Goal: Task Accomplishment & Management: Use online tool/utility

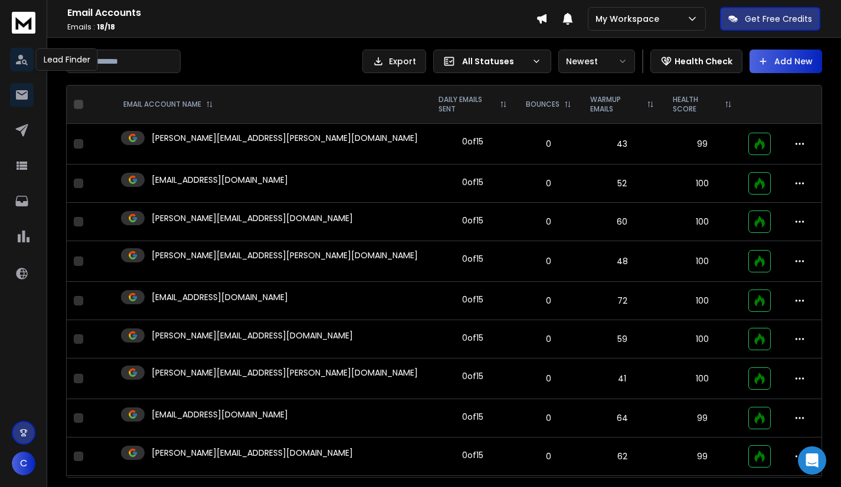
click at [26, 63] on icon at bounding box center [22, 60] width 14 height 14
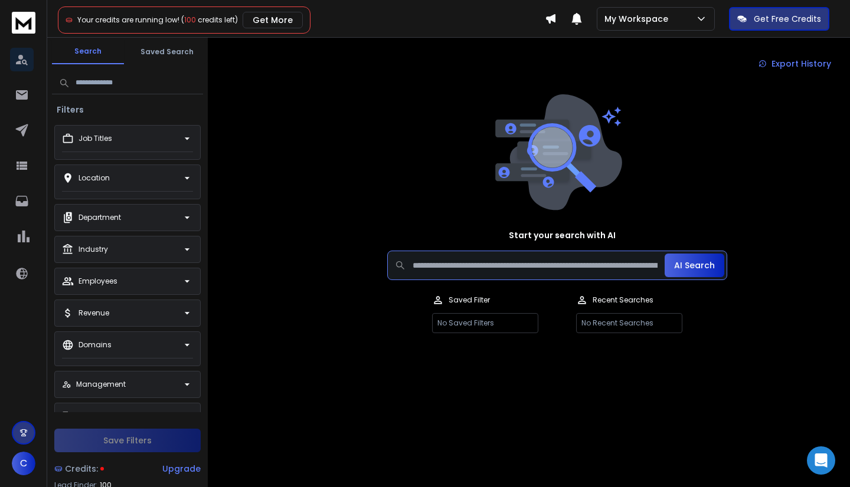
click at [168, 146] on div "Job Titles" at bounding box center [127, 142] width 146 height 35
click at [181, 140] on icon at bounding box center [187, 139] width 12 height 12
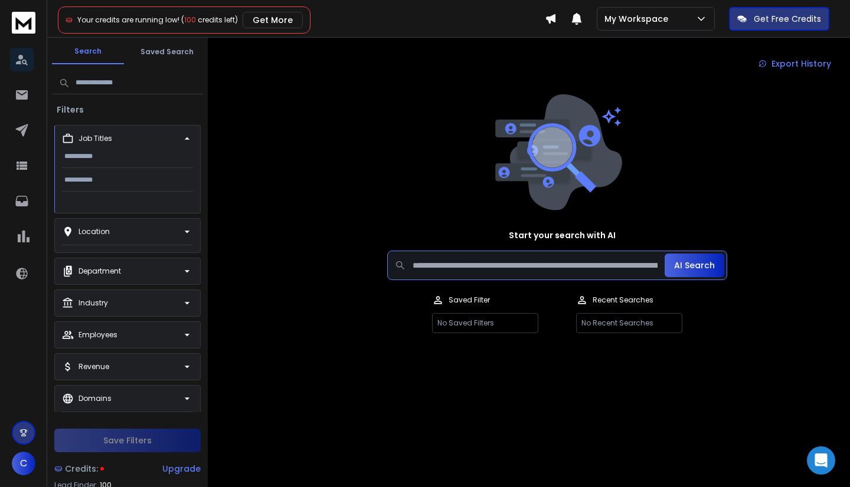
click at [127, 158] on input at bounding box center [127, 157] width 131 height 24
type input "***"
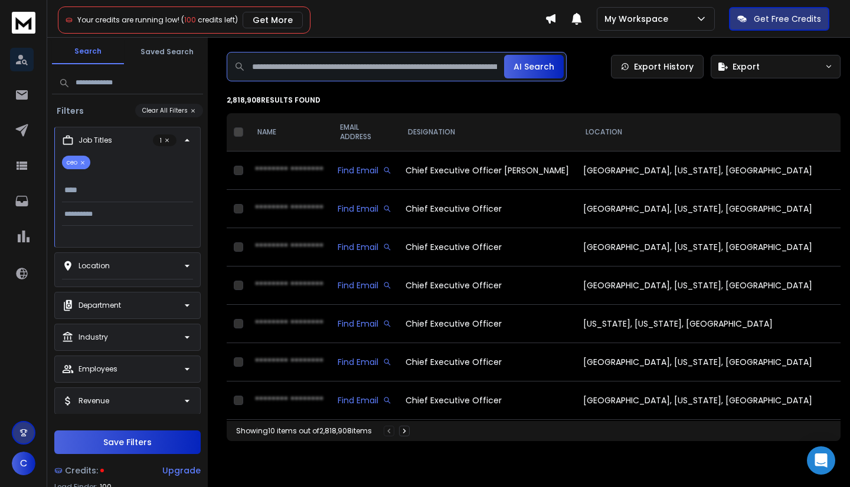
type input "*****"
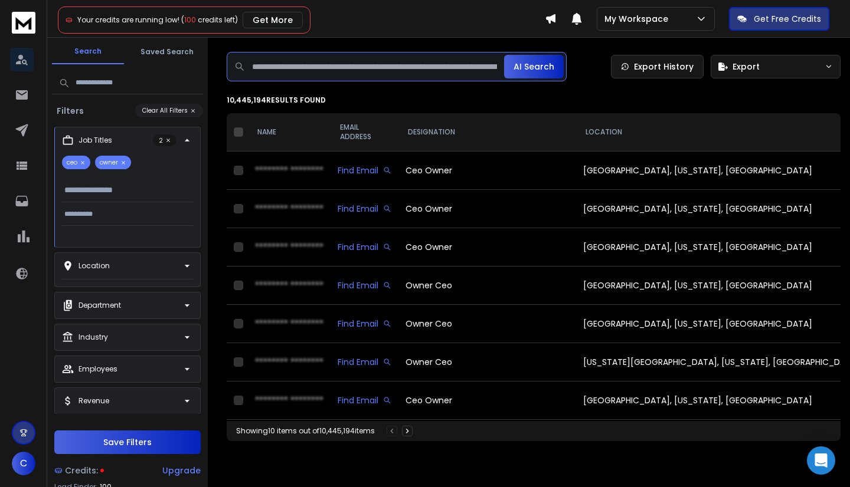
type input "**********"
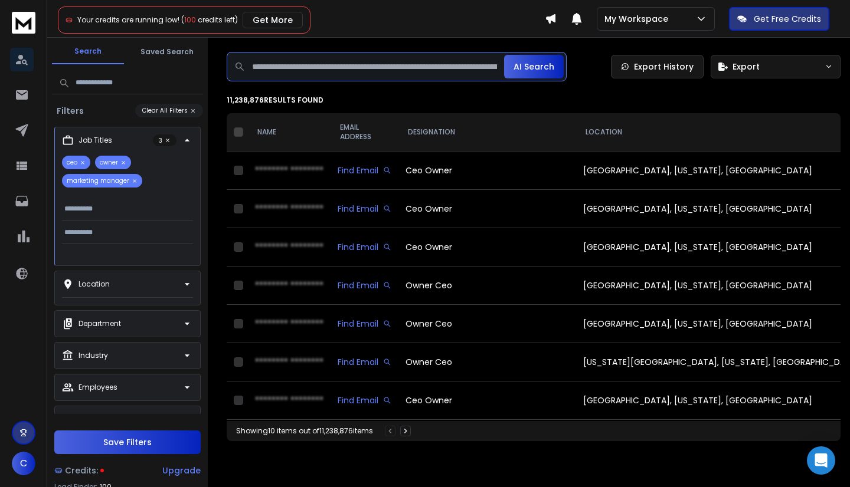
click at [182, 139] on icon at bounding box center [187, 141] width 12 height 12
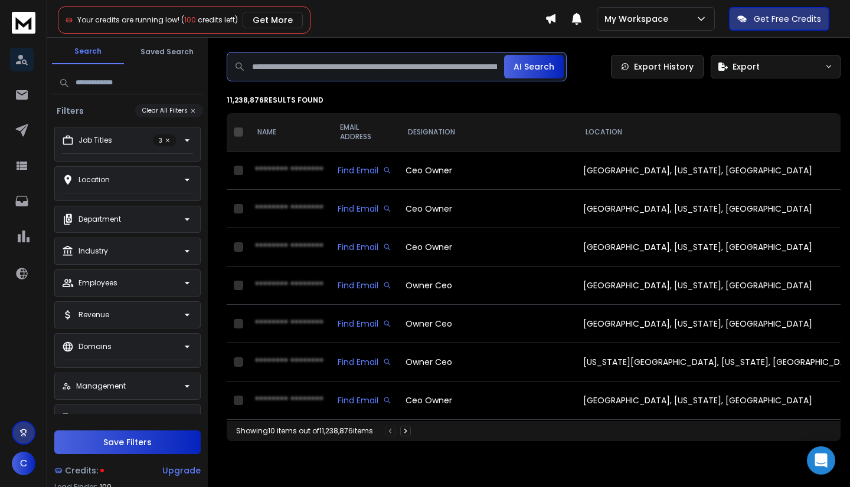
click at [132, 185] on div "Location" at bounding box center [127, 180] width 131 height 12
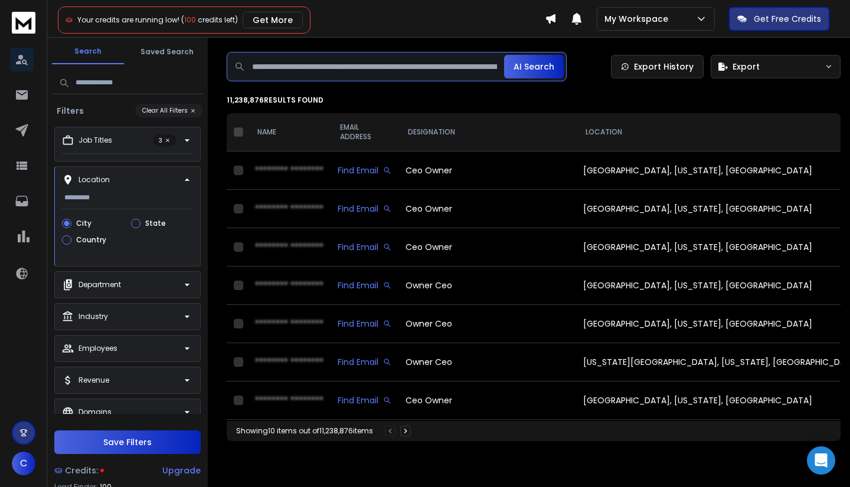
click at [140, 221] on div "State" at bounding box center [162, 223] width 62 height 9
click at [134, 224] on button "State" at bounding box center [135, 223] width 9 height 9
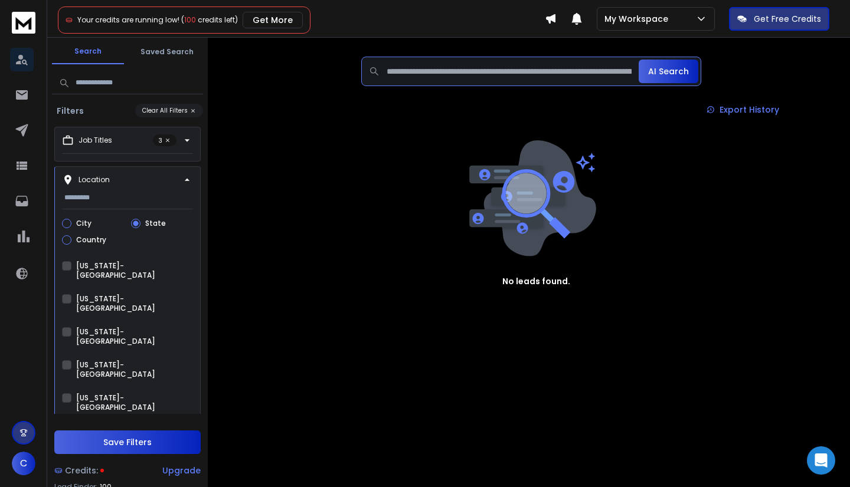
click at [63, 224] on button "City" at bounding box center [66, 223] width 9 height 9
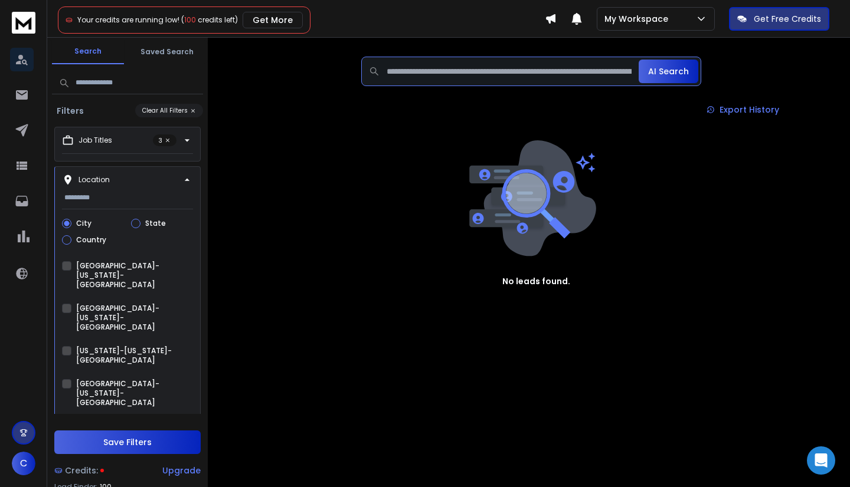
click at [71, 240] on button "Country" at bounding box center [66, 239] width 9 height 9
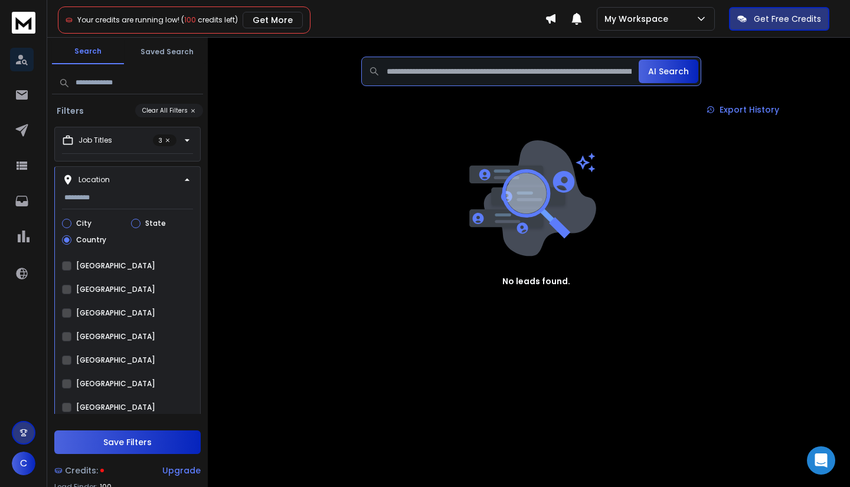
click at [68, 268] on States "[GEOGRAPHIC_DATA]" at bounding box center [66, 265] width 9 height 9
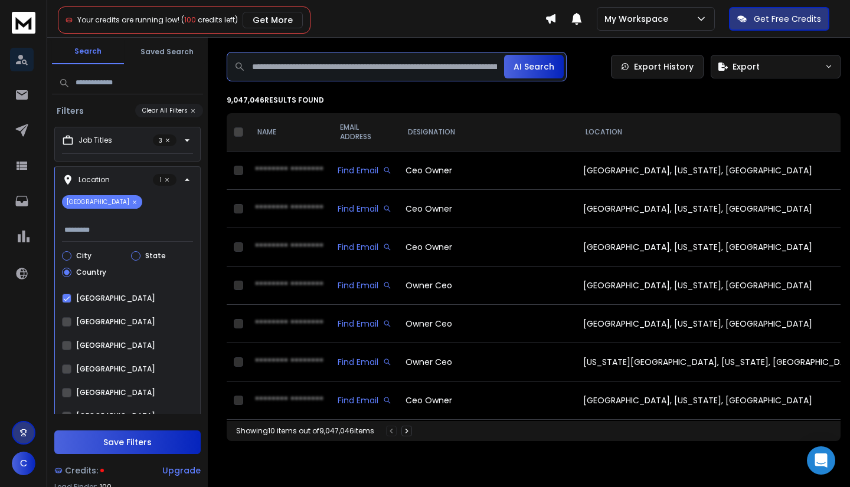
click at [181, 179] on icon at bounding box center [187, 180] width 12 height 12
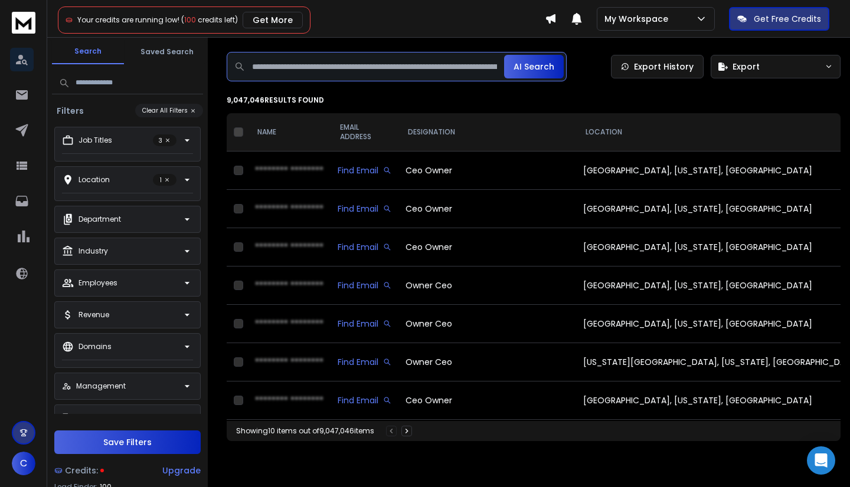
click at [185, 219] on icon at bounding box center [187, 219] width 5 height 2
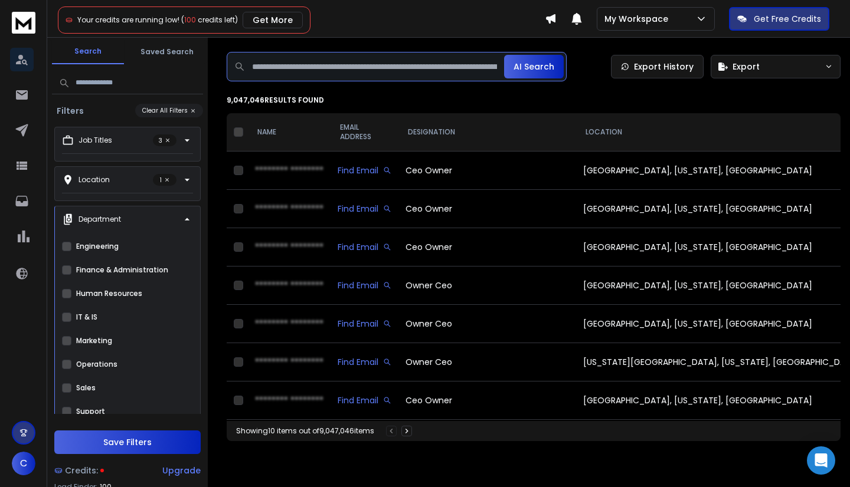
click at [97, 338] on label "Marketing" at bounding box center [94, 340] width 36 height 9
click at [71, 338] on button "Marketing" at bounding box center [66, 340] width 9 height 9
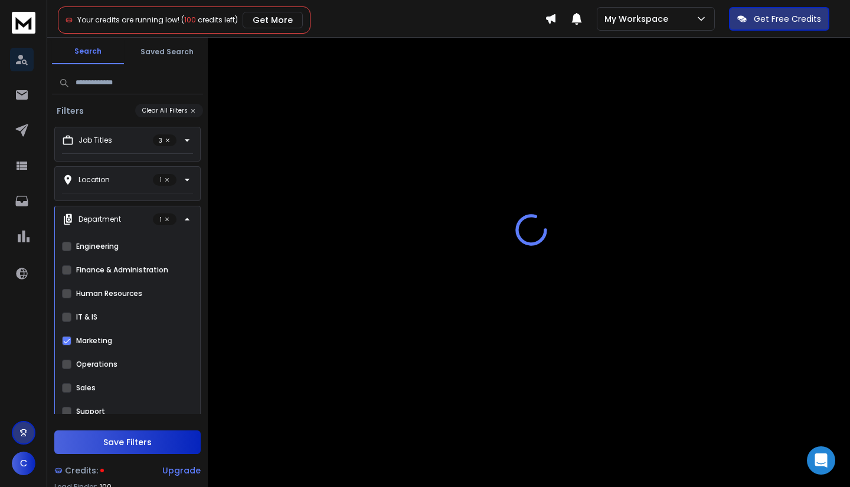
click at [71, 385] on div "Sales" at bounding box center [127, 388] width 131 height 9
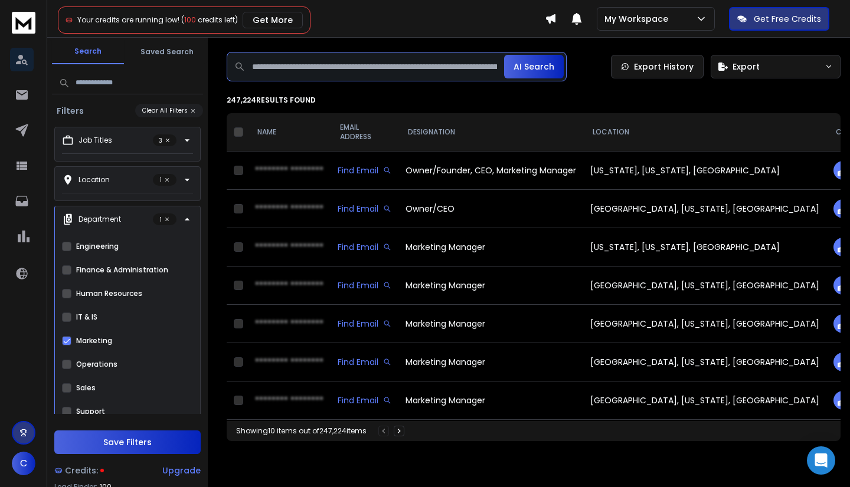
click at [67, 389] on button "Sales" at bounding box center [66, 388] width 9 height 9
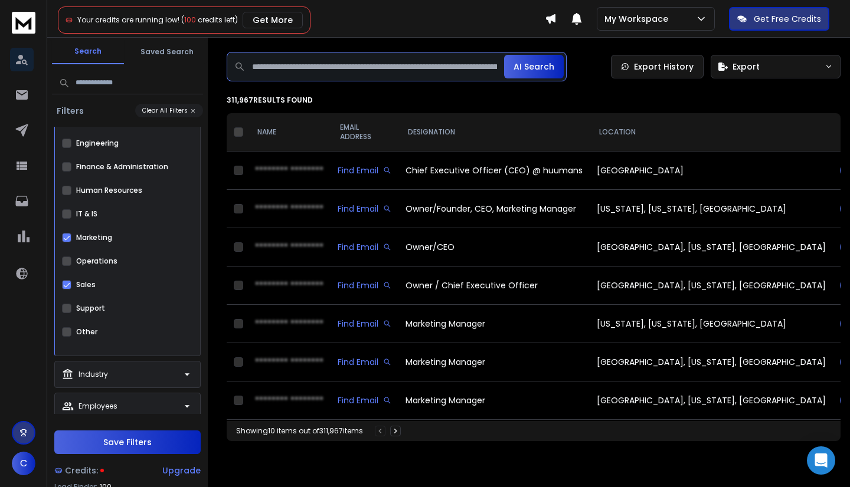
scroll to position [118, 0]
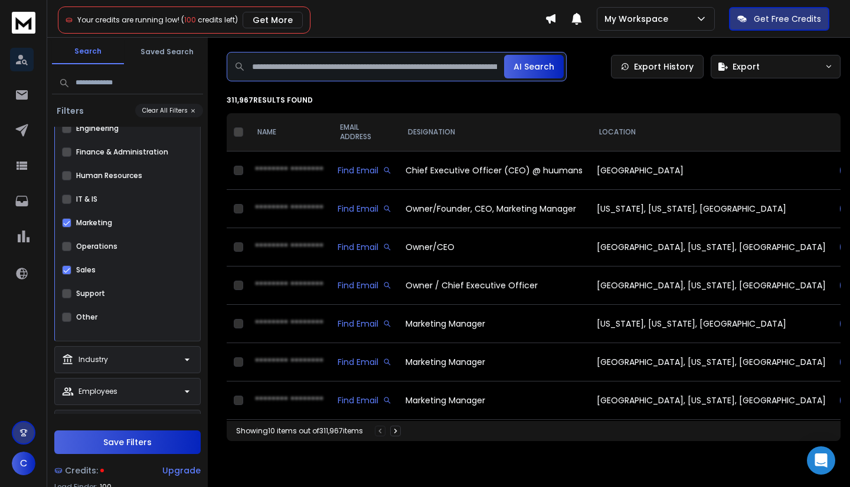
click at [68, 319] on button "Other" at bounding box center [66, 317] width 9 height 9
click at [66, 245] on button "Operations" at bounding box center [66, 246] width 9 height 9
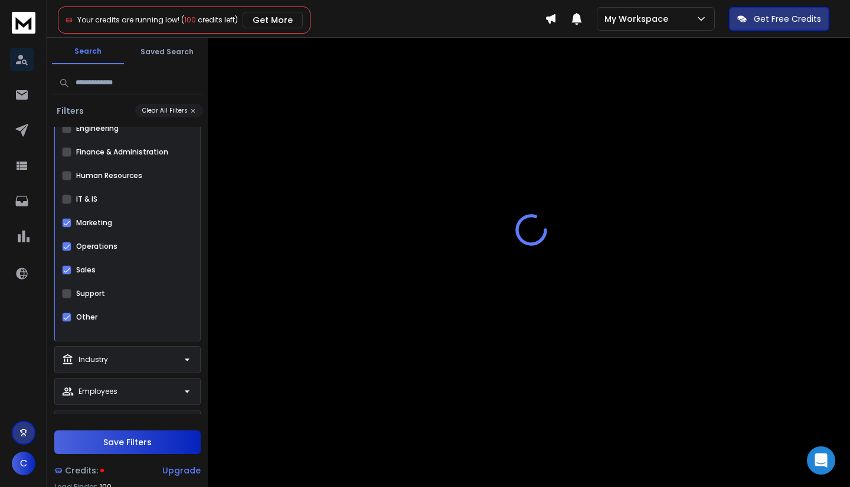
click at [63, 293] on button "Support" at bounding box center [66, 293] width 9 height 9
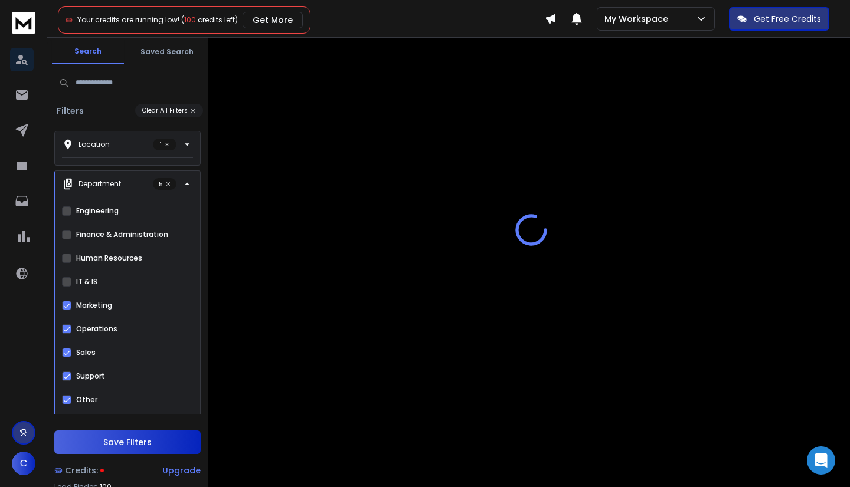
scroll to position [0, 0]
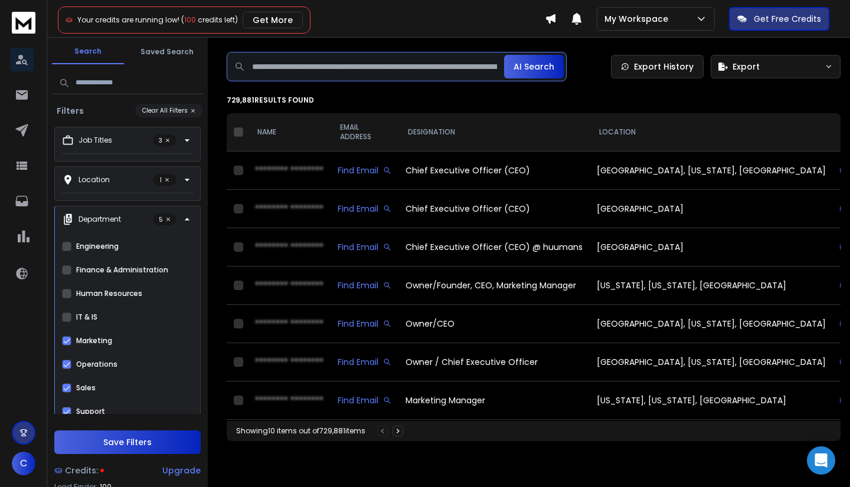
click at [181, 223] on icon at bounding box center [187, 220] width 12 height 12
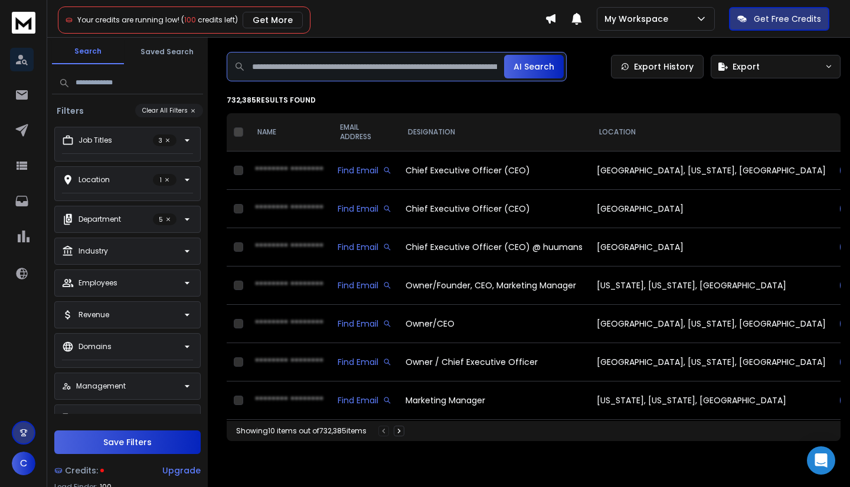
click at [179, 245] on div "Industry" at bounding box center [127, 251] width 146 height 27
click at [181, 251] on icon at bounding box center [187, 251] width 12 height 12
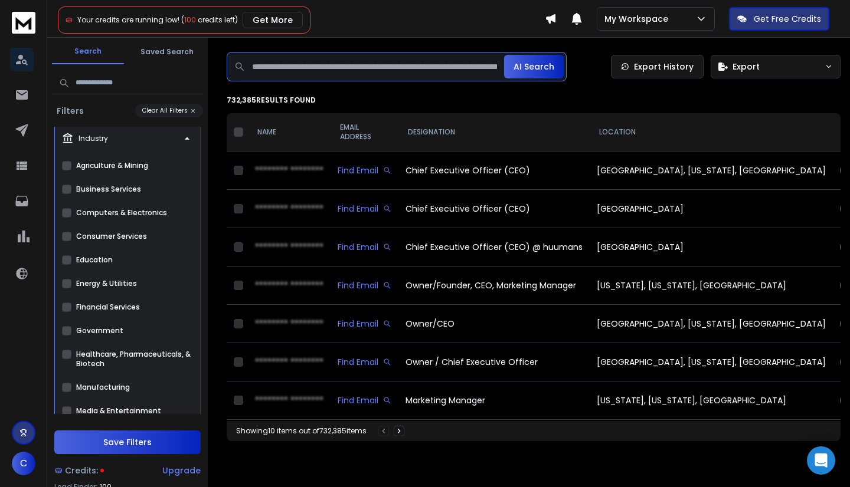
scroll to position [118, 0]
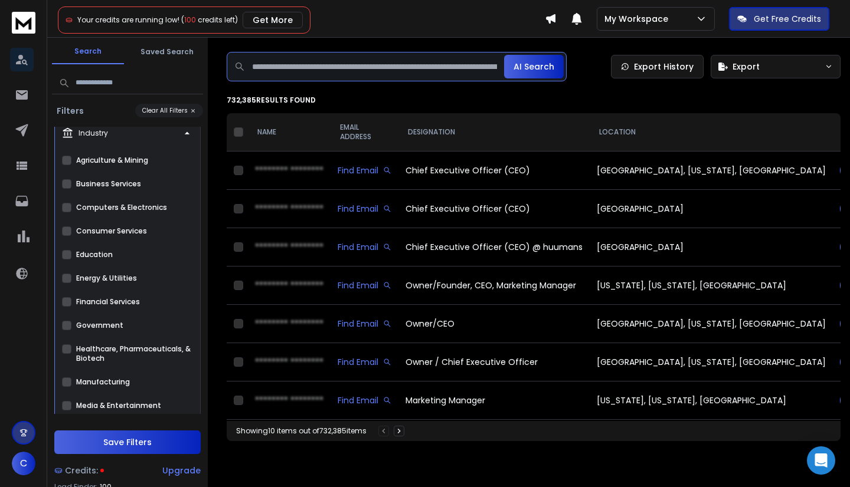
click at [67, 184] on Services "Business Services" at bounding box center [66, 183] width 9 height 9
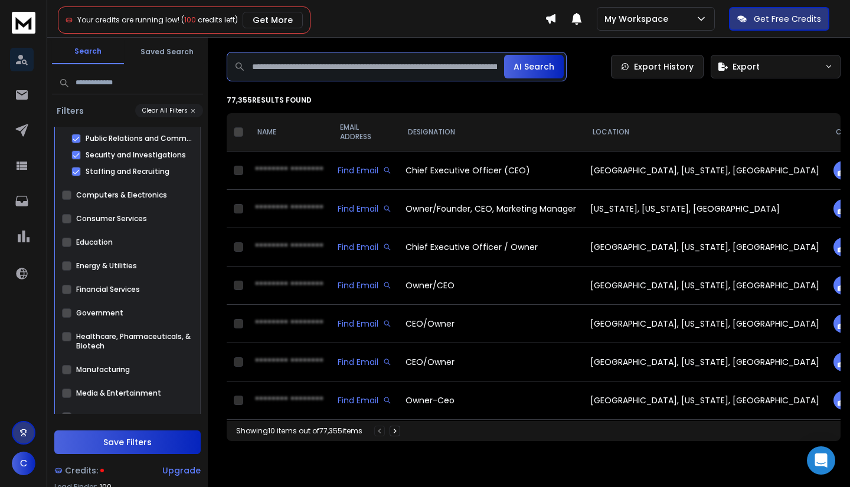
scroll to position [590, 0]
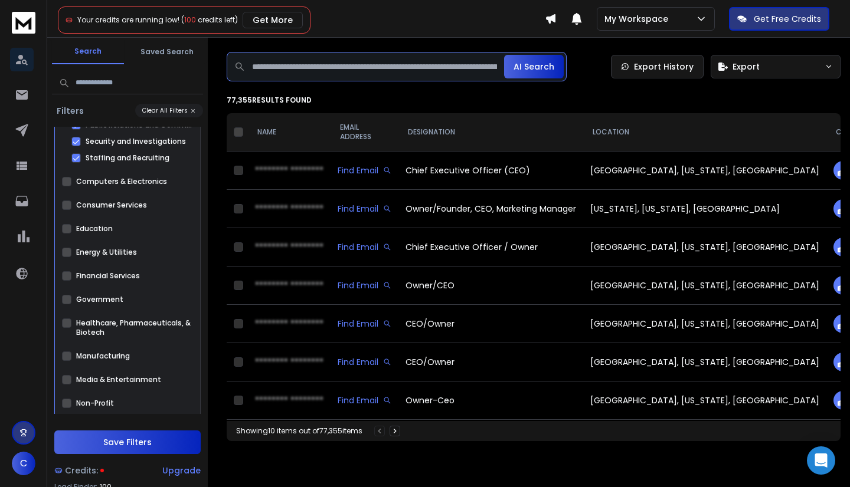
click at [117, 184] on label "Computers & Electronics" at bounding box center [121, 181] width 91 height 9
click at [71, 184] on Electronics "Computers & Electronics" at bounding box center [66, 181] width 9 height 9
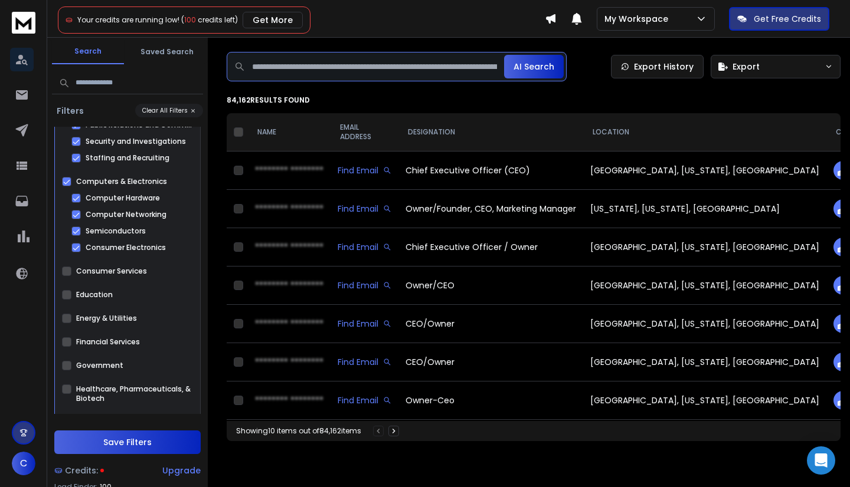
click at [67, 184] on Electronics "Computers & Electronics" at bounding box center [66, 181] width 9 height 9
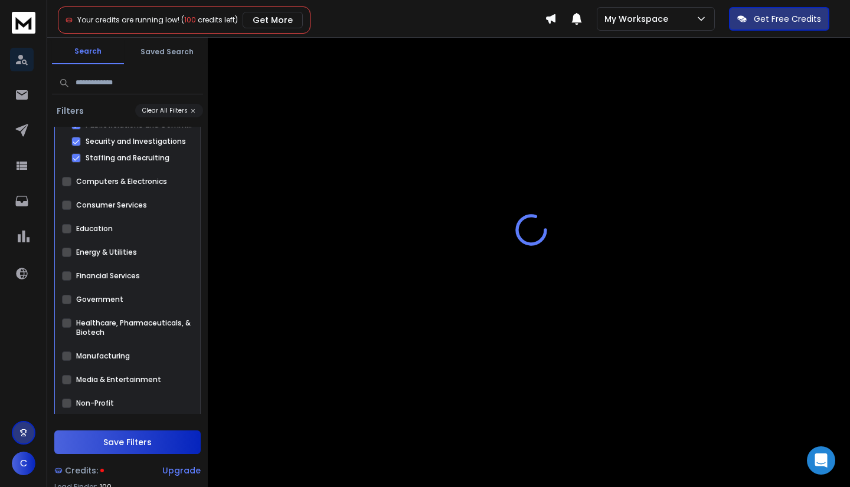
click at [82, 207] on label "Consumer Services" at bounding box center [111, 205] width 71 height 9
click at [71, 207] on Services "Consumer Services" at bounding box center [66, 205] width 9 height 9
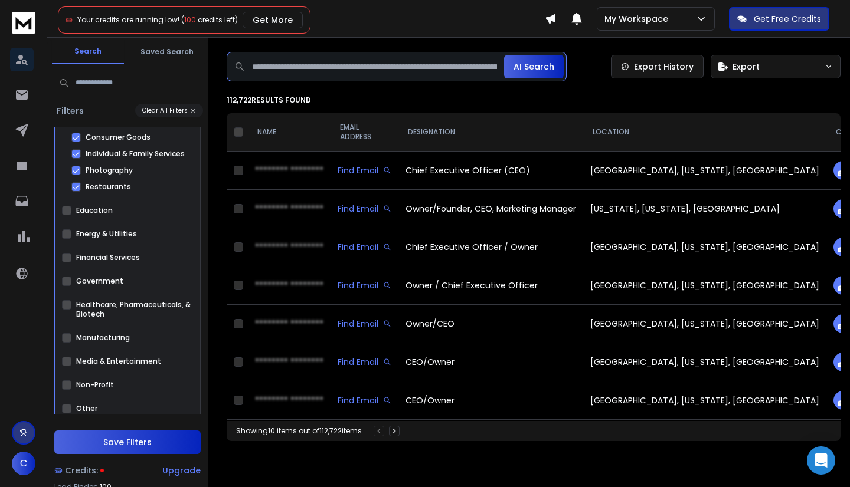
scroll to position [708, 0]
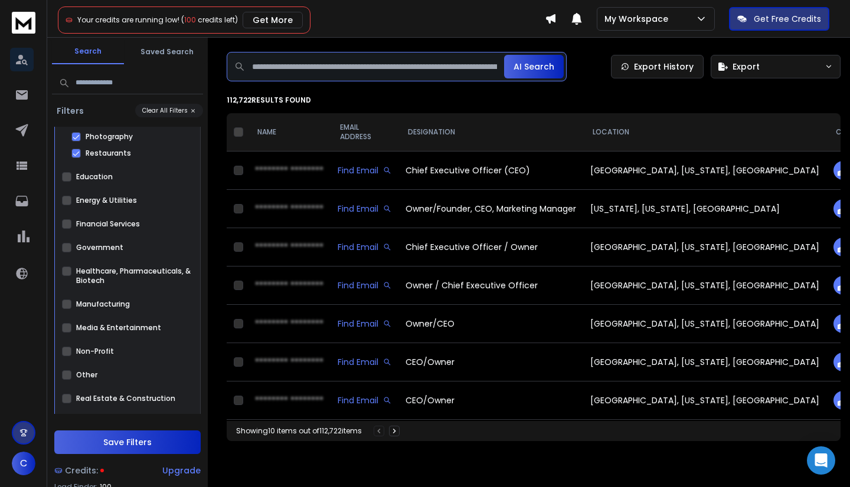
click at [70, 207] on div "Energy & Utilities" at bounding box center [127, 201] width 131 height 24
click at [80, 199] on label "Energy & Utilities" at bounding box center [106, 200] width 61 height 9
click at [71, 199] on Utilities "Energy & Utilities" at bounding box center [66, 200] width 9 height 9
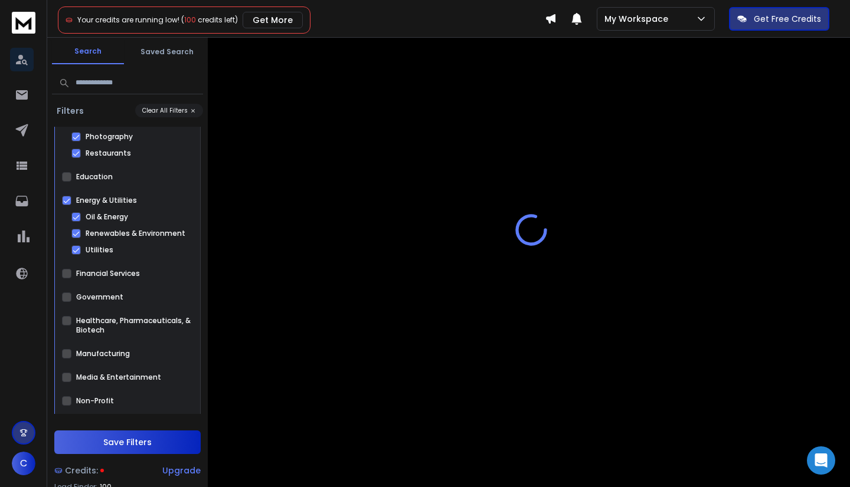
click at [80, 199] on label "Energy & Utilities" at bounding box center [106, 200] width 61 height 9
click at [71, 199] on Utilities "Energy & Utilities" at bounding box center [66, 200] width 9 height 9
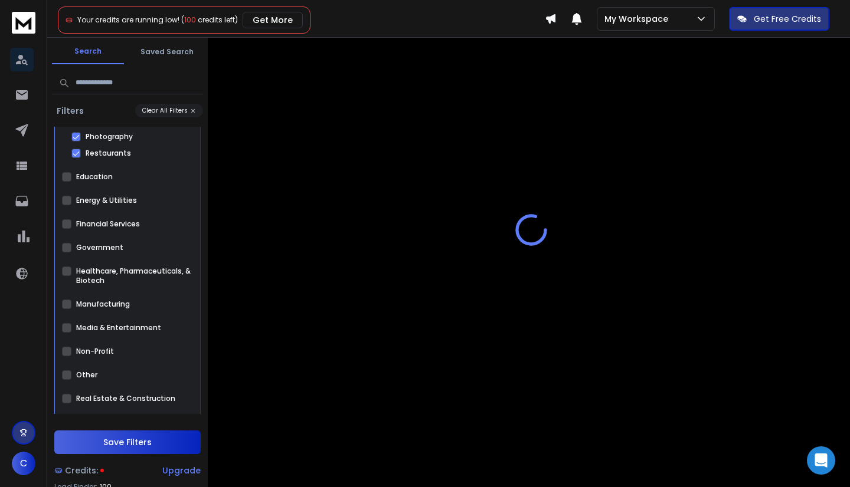
click at [80, 224] on label "Financial Services" at bounding box center [108, 224] width 64 height 9
click at [71, 224] on Services "Financial Services" at bounding box center [66, 224] width 9 height 9
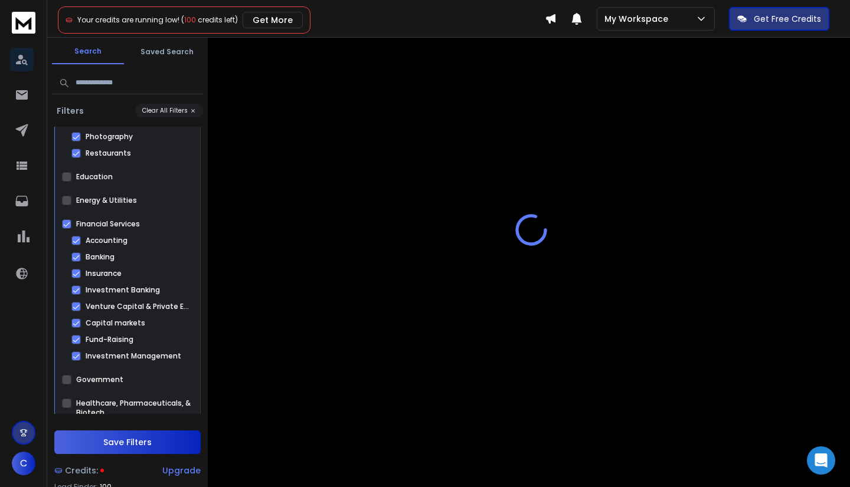
click at [80, 224] on label "Financial Services" at bounding box center [108, 224] width 64 height 9
click at [71, 224] on Services "Financial Services" at bounding box center [66, 224] width 9 height 9
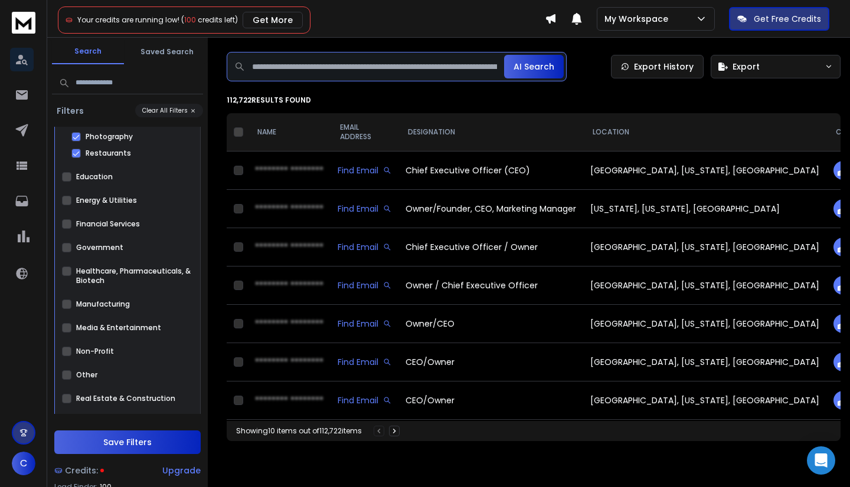
click at [103, 272] on label "Healthcare, Pharmaceuticals, & Biotech" at bounding box center [134, 276] width 117 height 19
click at [71, 272] on Biotech "Healthcare, Pharmaceuticals, & Biotech" at bounding box center [66, 271] width 9 height 9
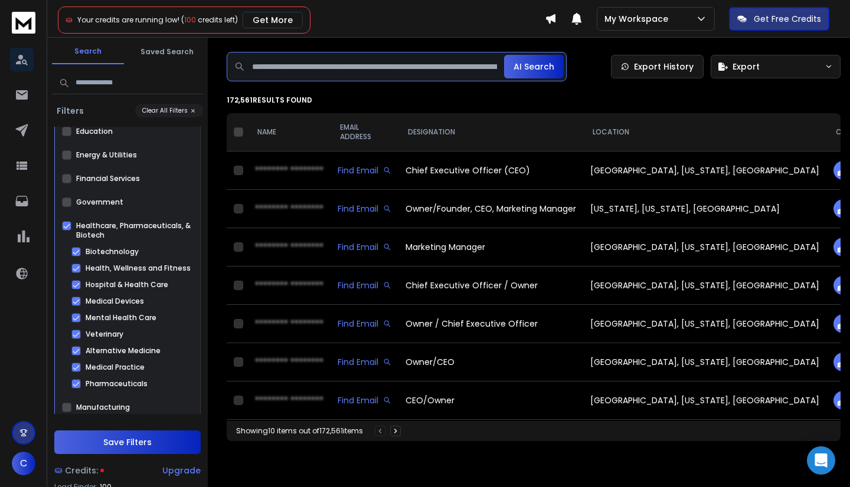
scroll to position [767, 0]
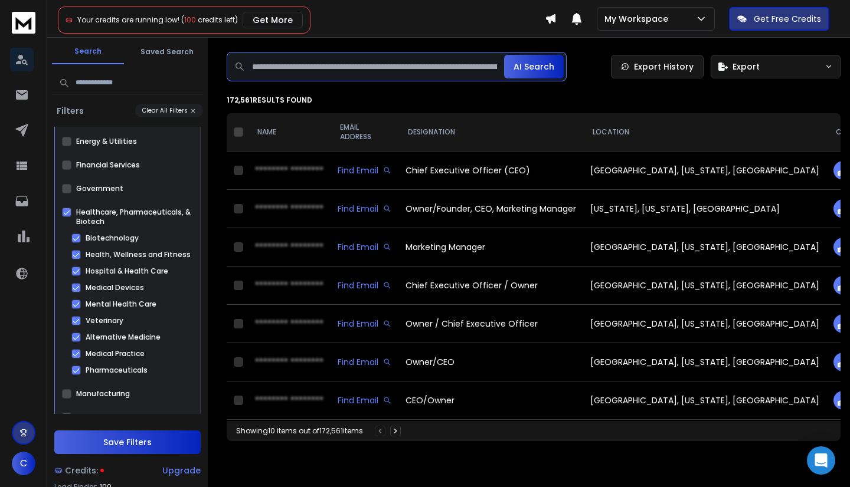
click at [77, 238] on button "Biotechnology" at bounding box center [75, 238] width 9 height 9
click at [75, 322] on button "Veterinary" at bounding box center [75, 320] width 9 height 9
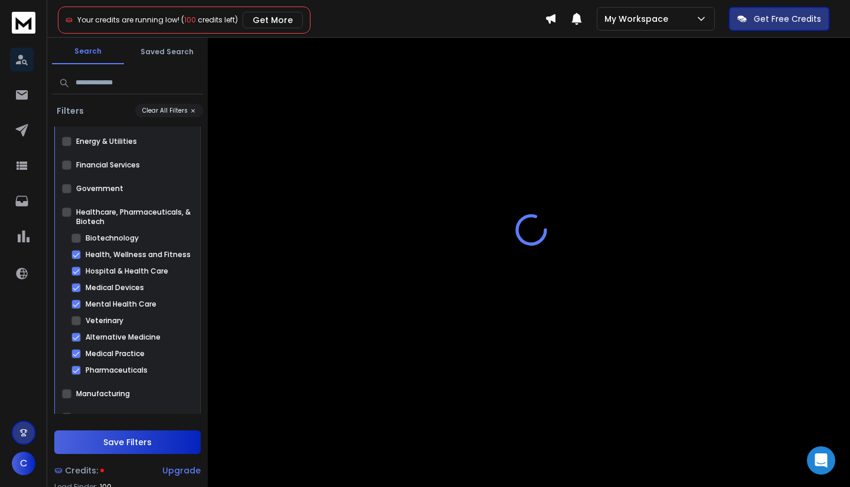
click at [78, 320] on button "Veterinary" at bounding box center [75, 320] width 9 height 9
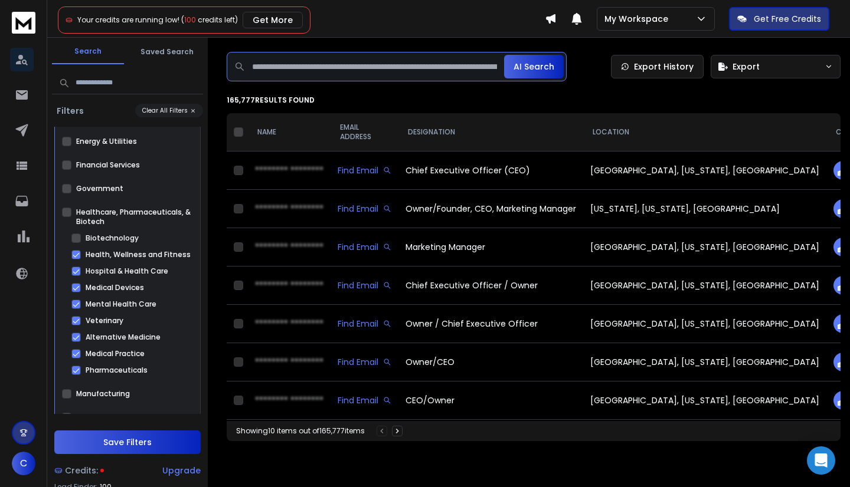
click at [77, 359] on div "Biotechnology Health, Wellness and Fitness Hospital & Health Care Medical Devic…" at bounding box center [132, 305] width 122 height 142
click at [77, 358] on Practice "Medical Practice" at bounding box center [75, 353] width 9 height 9
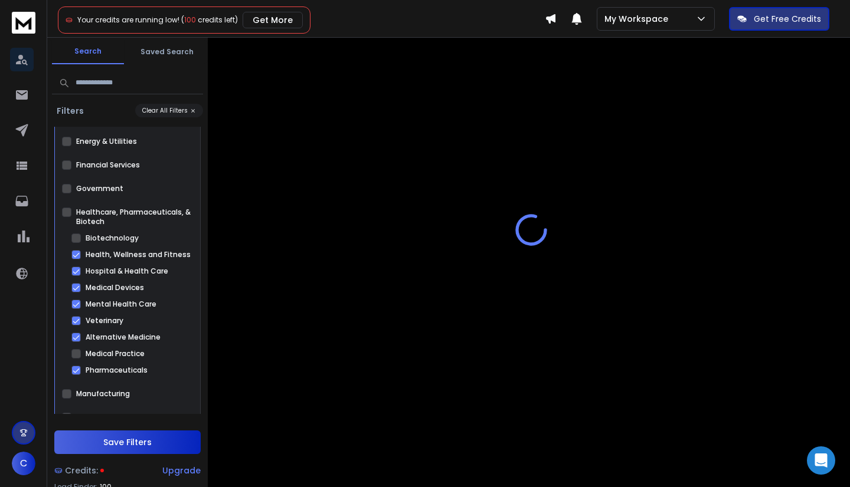
click at [77, 366] on button "Pharmaceuticals" at bounding box center [75, 370] width 9 height 9
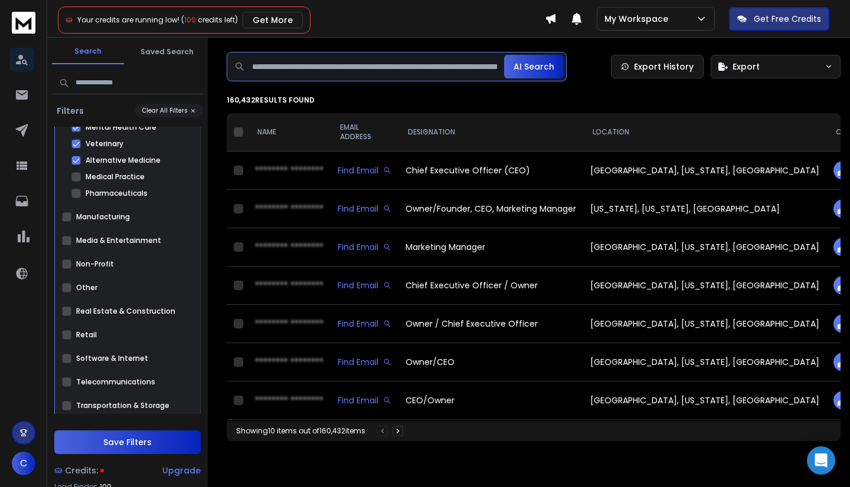
scroll to position [1003, 0]
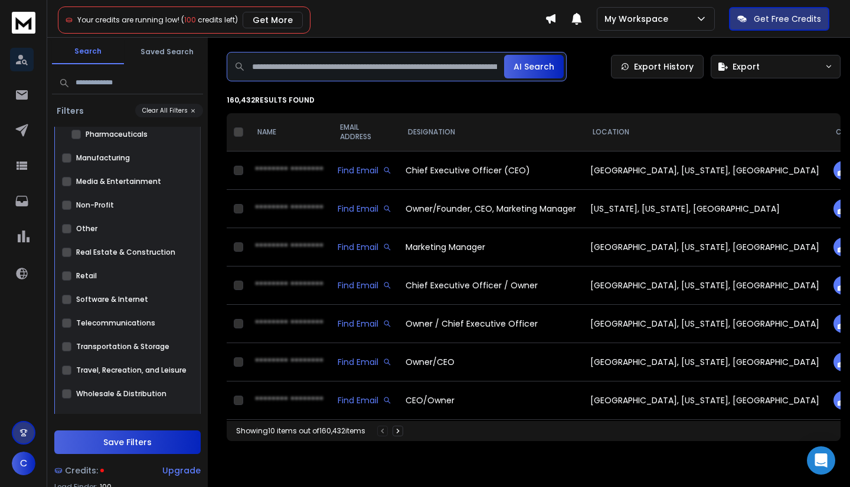
click at [87, 158] on label "Manufacturing" at bounding box center [103, 157] width 54 height 9
click at [71, 158] on button "Manufacturing" at bounding box center [66, 157] width 9 height 9
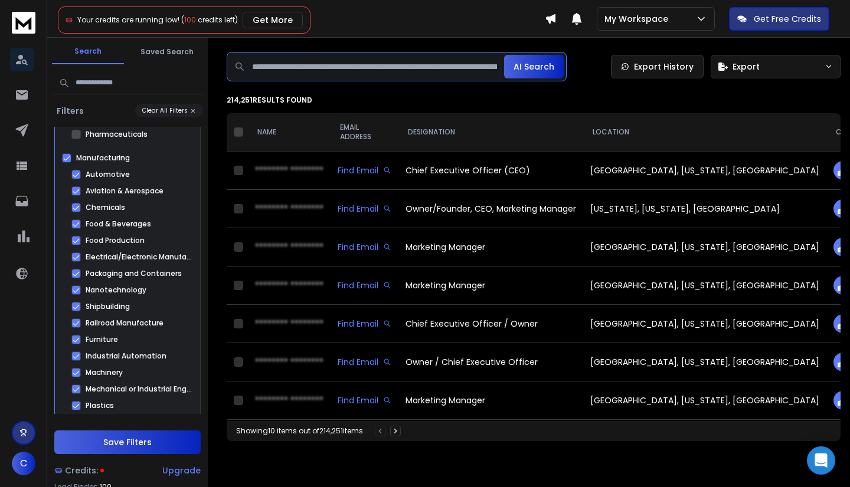
click at [75, 165] on div "Manufacturing Automotive Aviation & Aerospace Chemicals Food & Beverages Food P…" at bounding box center [127, 298] width 131 height 304
click at [64, 159] on button "Manufacturing" at bounding box center [66, 157] width 9 height 9
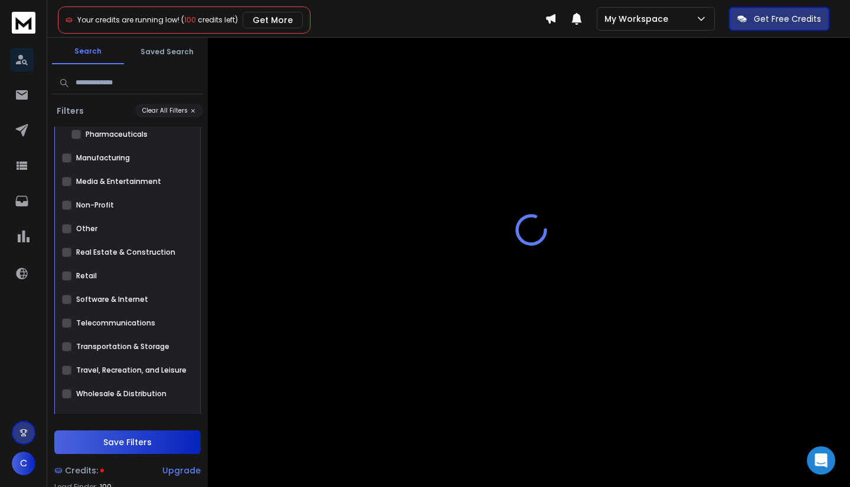
click at [77, 184] on label "Media & Entertainment" at bounding box center [118, 181] width 85 height 9
click at [71, 184] on Entertainment "Media & Entertainment" at bounding box center [66, 181] width 9 height 9
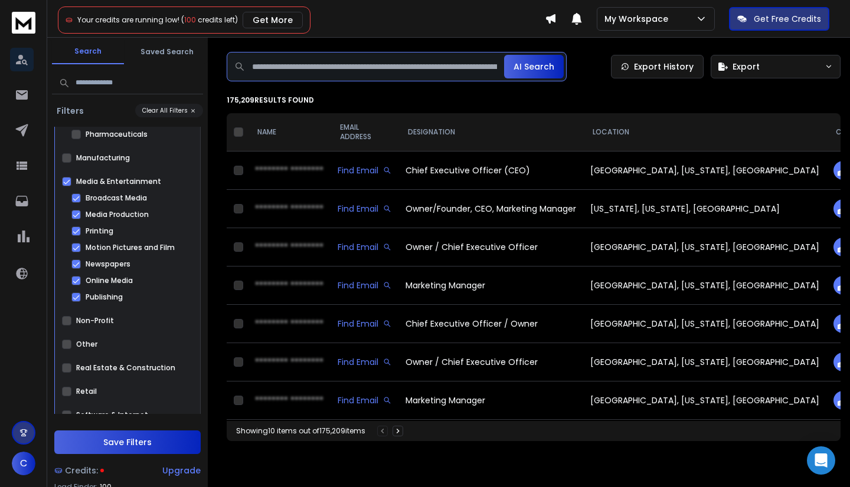
click at [70, 184] on Entertainment "Media & Entertainment" at bounding box center [66, 181] width 9 height 9
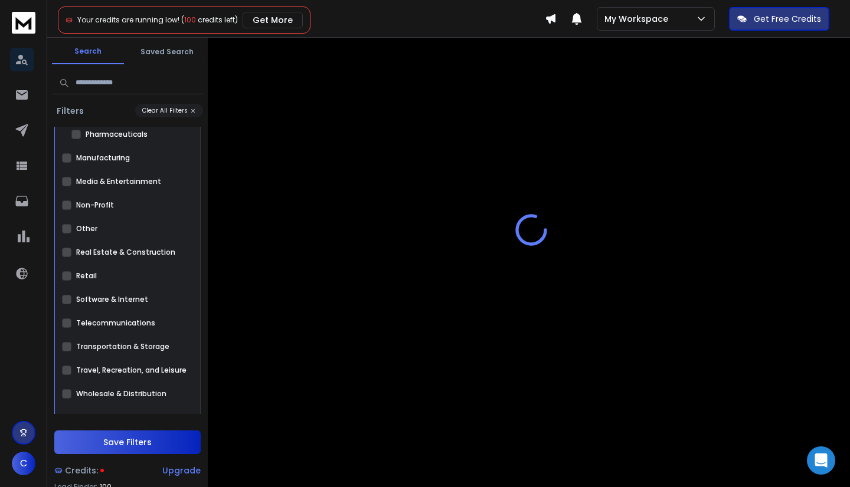
click at [73, 228] on div "Other" at bounding box center [127, 228] width 131 height 9
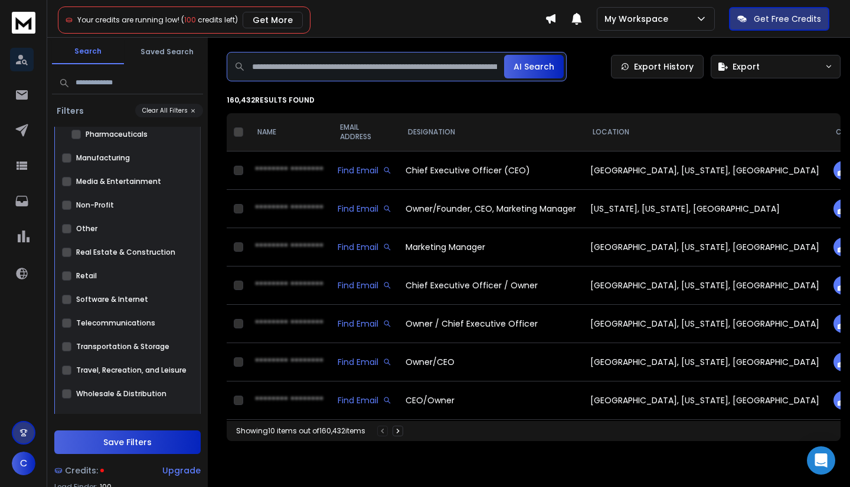
click at [68, 230] on button "Other" at bounding box center [66, 228] width 9 height 9
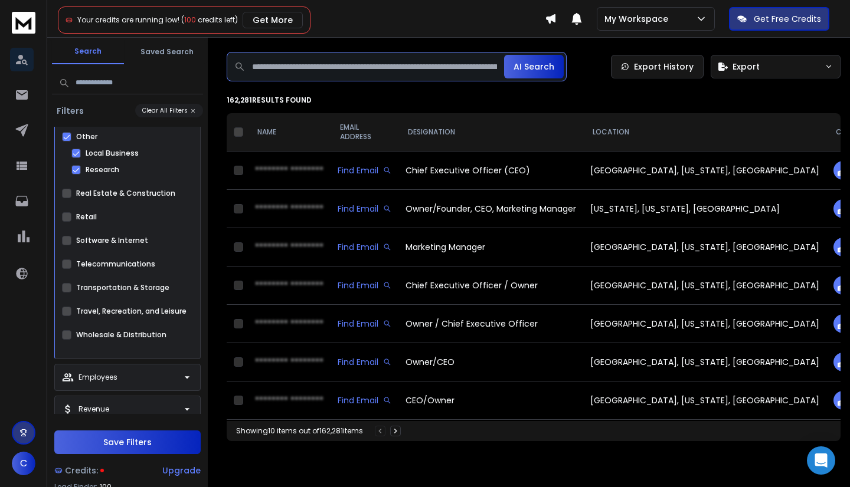
scroll to position [1121, 0]
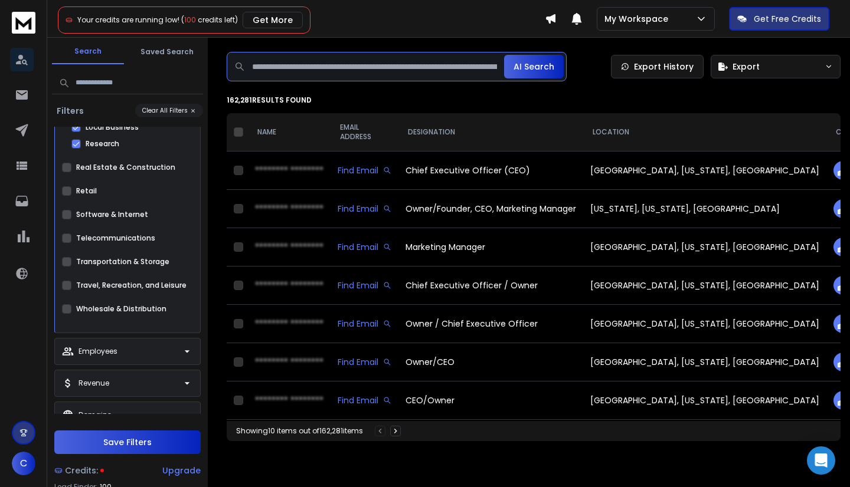
click at [71, 167] on Construction "Real Estate & Construction" at bounding box center [66, 167] width 9 height 9
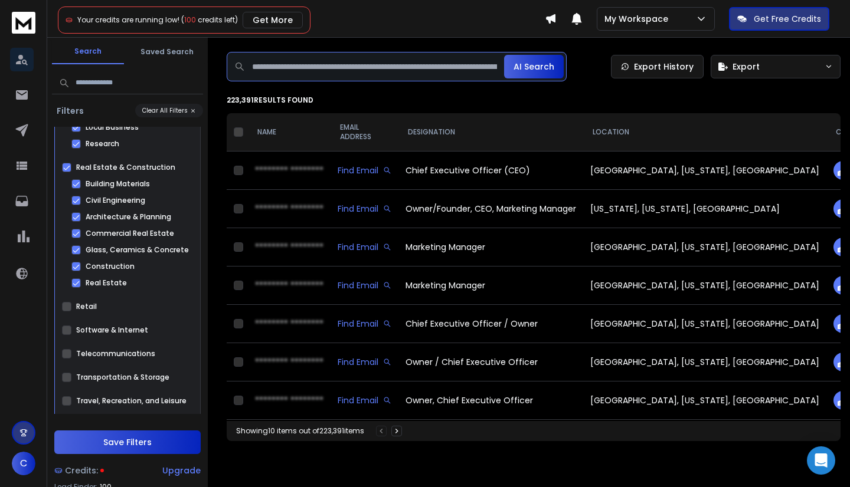
click at [80, 264] on button "Construction" at bounding box center [75, 266] width 9 height 9
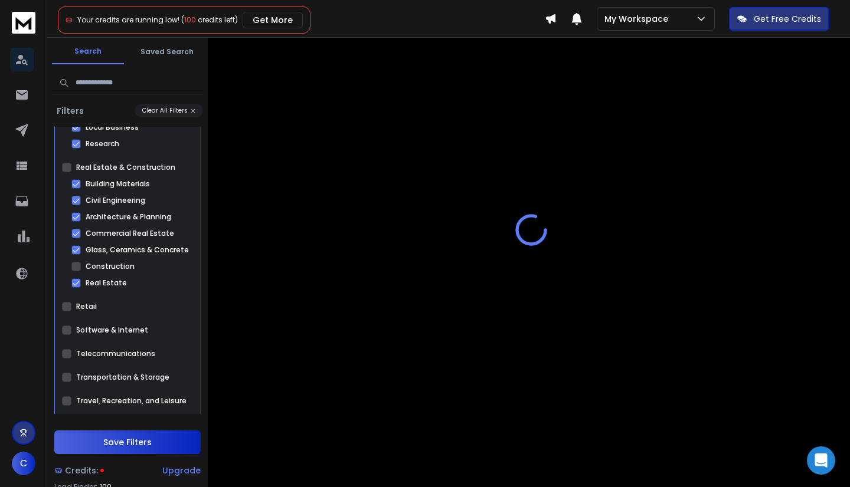
click at [78, 247] on Concrete "Glass, Ceramics & Concrete" at bounding box center [75, 249] width 9 height 9
click at [76, 233] on Estate "Commercial Real Estate" at bounding box center [75, 233] width 9 height 9
click at [76, 216] on Planning "Architecture & Planning" at bounding box center [75, 216] width 9 height 9
click at [71, 205] on div "Building Materials Civil Engineering Architecture & Planning Commercial Real Es…" at bounding box center [132, 233] width 122 height 109
click at [75, 186] on Materials "Building Materials" at bounding box center [75, 183] width 9 height 9
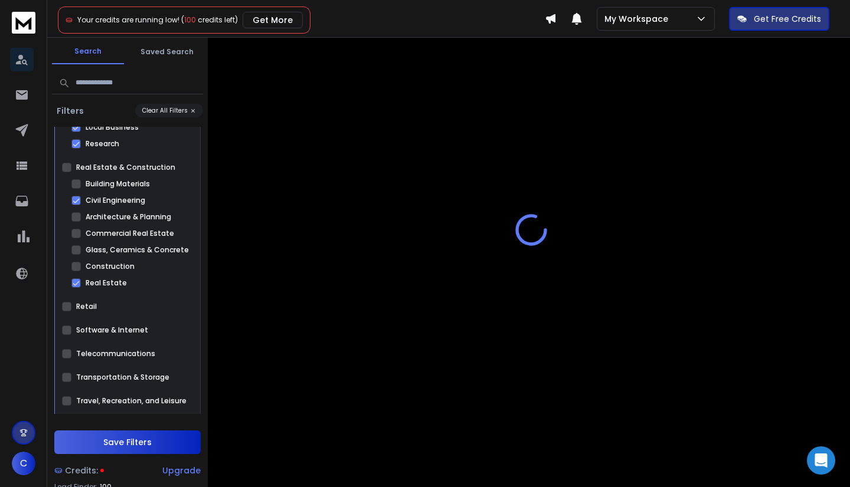
click at [77, 199] on Engineering "Civil Engineering" at bounding box center [75, 200] width 9 height 9
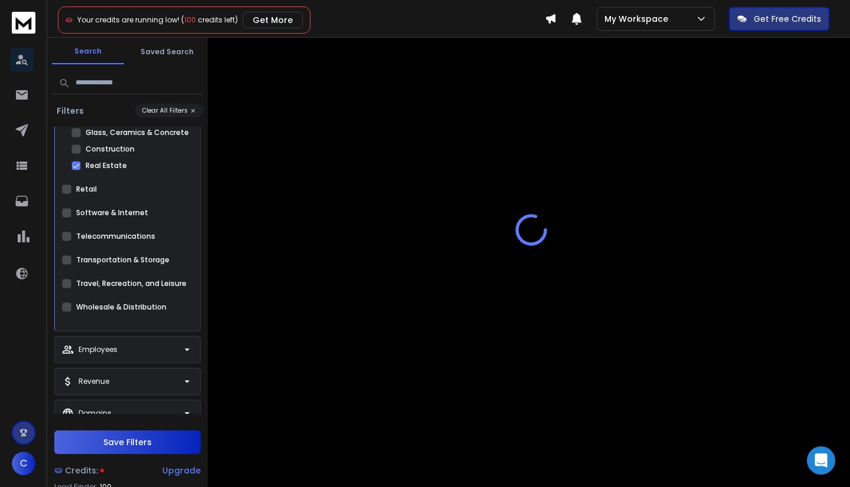
scroll to position [1239, 0]
click at [69, 189] on button "Retail" at bounding box center [66, 188] width 9 height 9
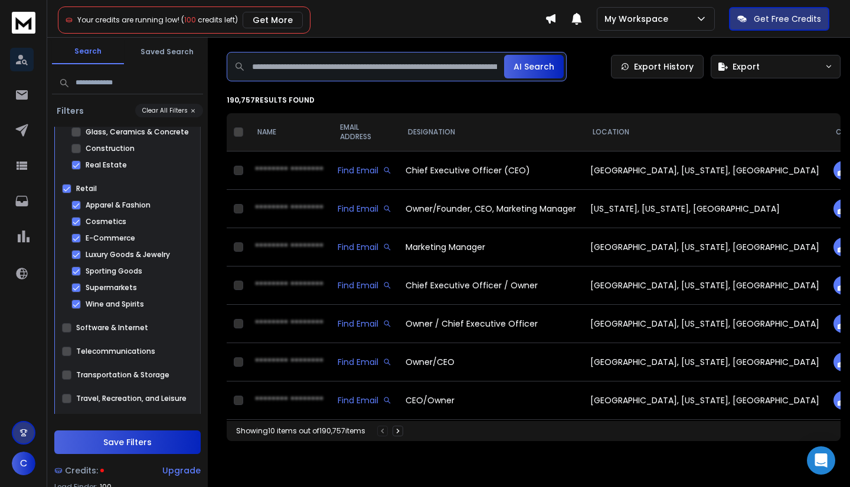
click at [127, 286] on label "Supermarkets" at bounding box center [111, 287] width 51 height 9
click at [81, 286] on button "Supermarkets" at bounding box center [75, 287] width 9 height 9
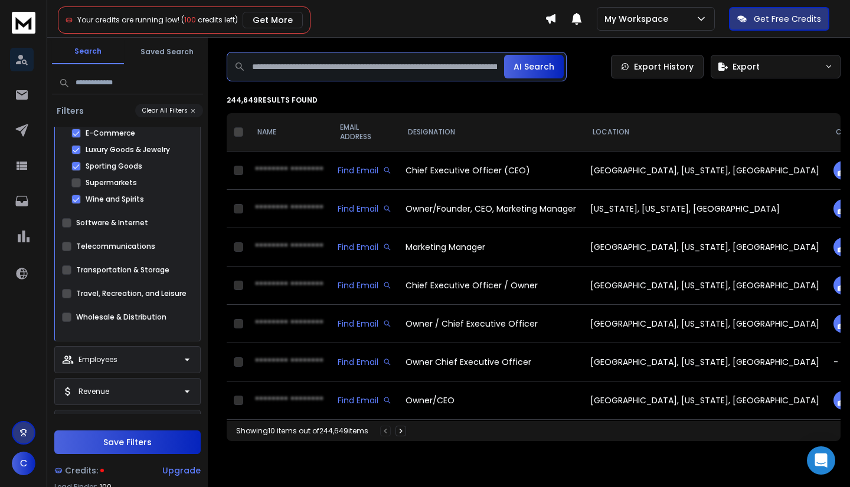
scroll to position [1357, 0]
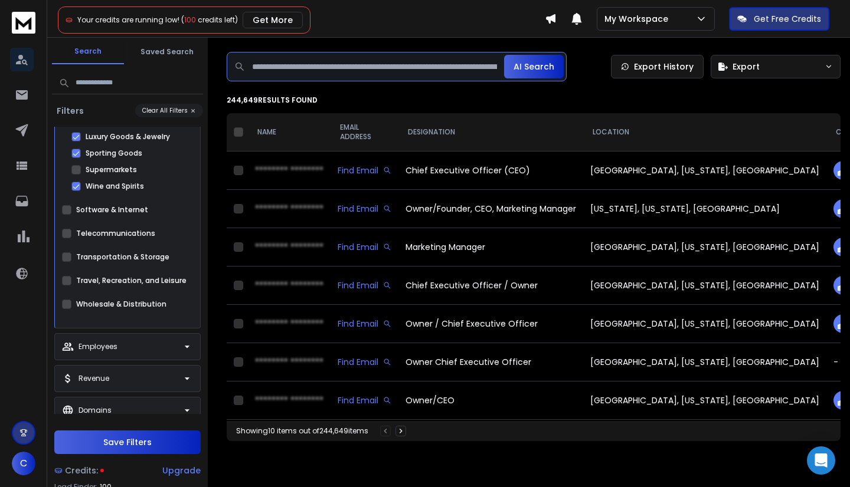
click at [99, 207] on label "Software & Internet" at bounding box center [112, 209] width 72 height 9
click at [71, 207] on Internet "Software & Internet" at bounding box center [66, 209] width 9 height 9
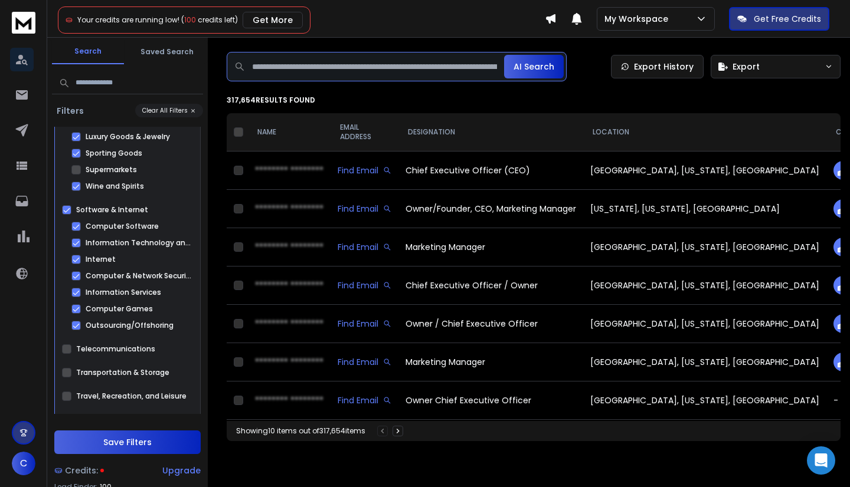
click at [63, 213] on Internet "Software & Internet" at bounding box center [66, 209] width 9 height 9
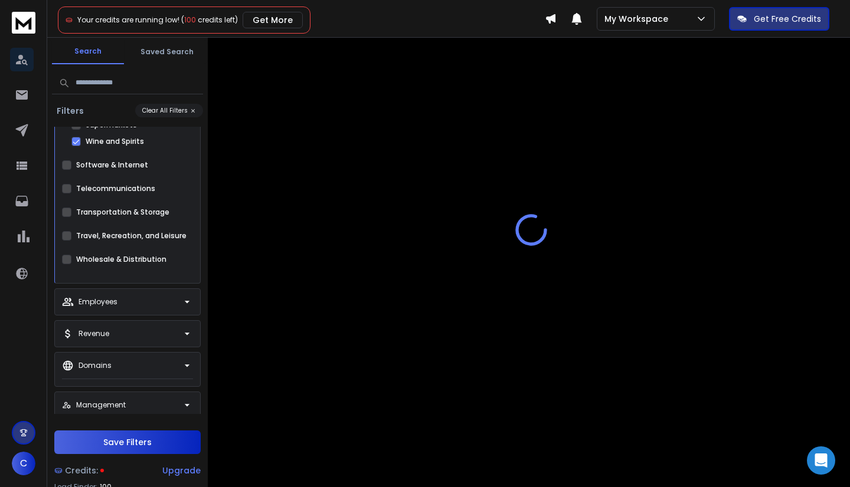
scroll to position [1416, 0]
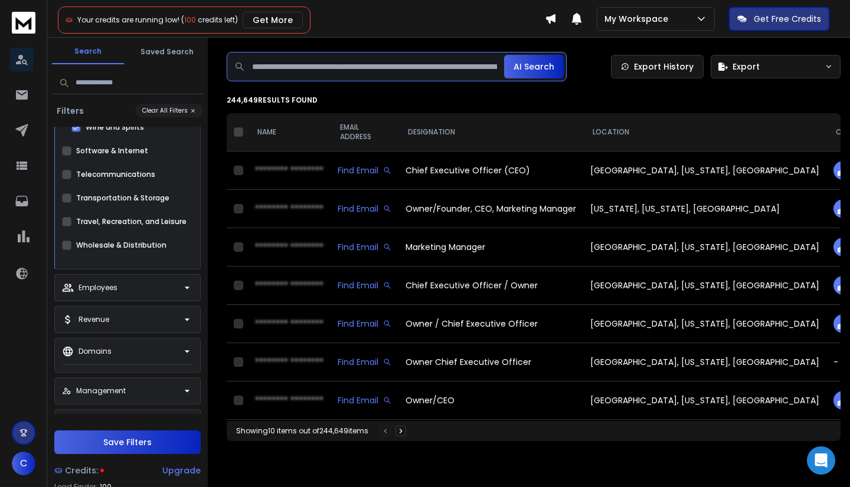
click at [84, 181] on div "Telecommunications" at bounding box center [127, 175] width 131 height 24
click at [70, 178] on button "Telecommunications" at bounding box center [66, 174] width 9 height 9
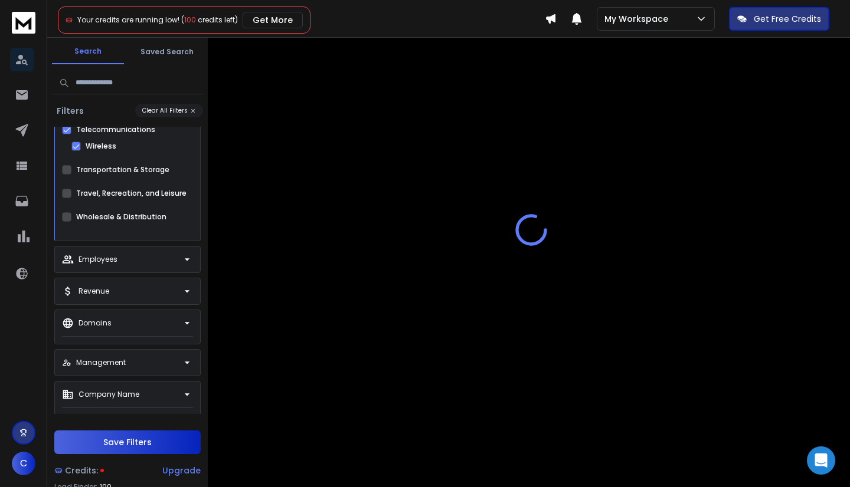
scroll to position [1475, 0]
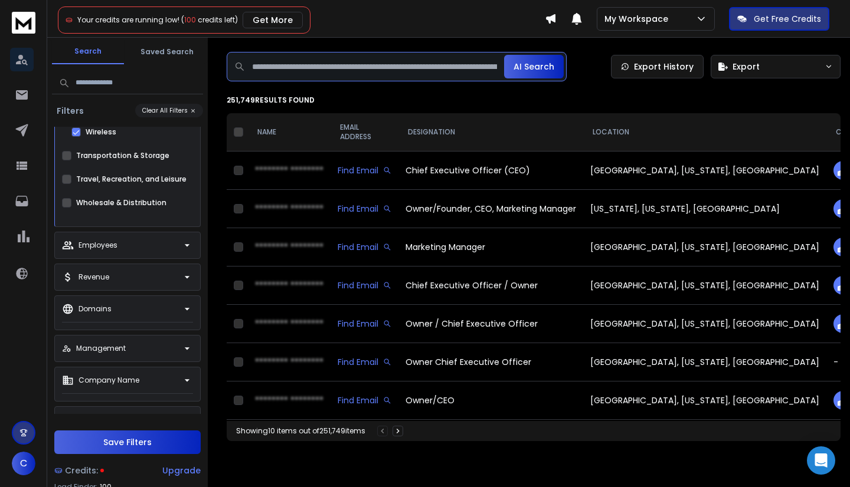
click at [64, 157] on Storage "Transportation & Storage" at bounding box center [66, 155] width 9 height 9
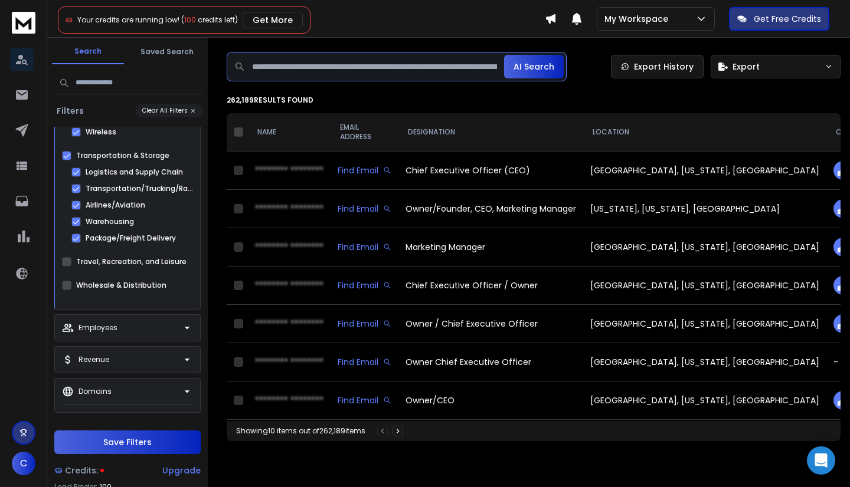
click at [76, 205] on button "Airlines/Aviation" at bounding box center [75, 205] width 9 height 9
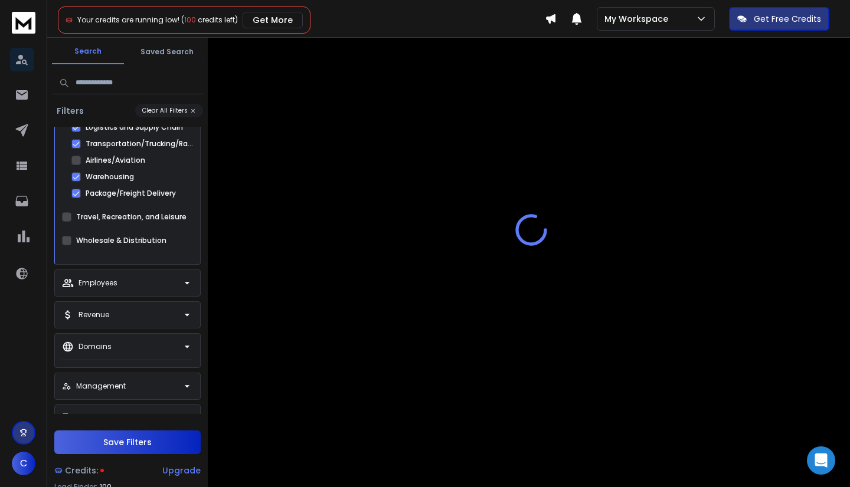
scroll to position [1534, 0]
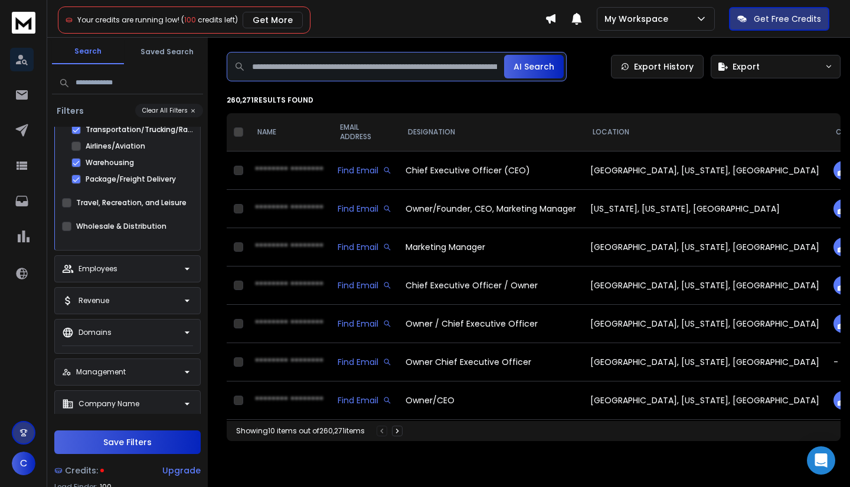
click at [91, 207] on label "Travel, Recreation, and Leisure" at bounding box center [131, 202] width 110 height 9
click at [71, 207] on Leisure "Travel, Recreation, and Leisure" at bounding box center [66, 202] width 9 height 9
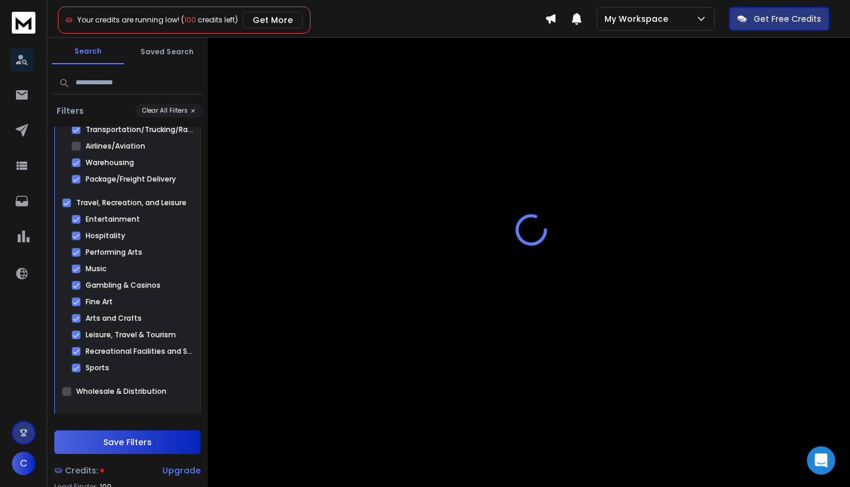
click at [91, 207] on label "Travel, Recreation, and Leisure" at bounding box center [131, 202] width 110 height 9
click at [71, 207] on Leisure "Travel, Recreation, and Leisure" at bounding box center [66, 202] width 9 height 9
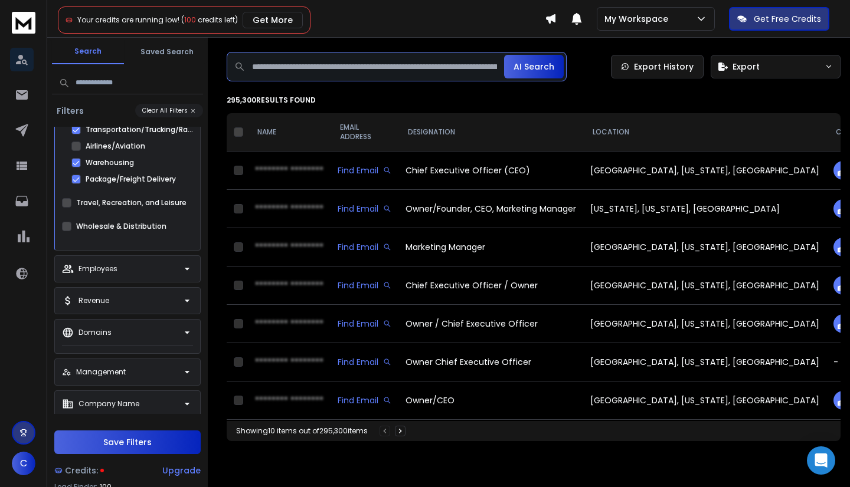
click at [89, 225] on label "Wholesale & Distribution" at bounding box center [121, 226] width 90 height 9
click at [71, 225] on Distribution "Wholesale & Distribution" at bounding box center [66, 226] width 9 height 9
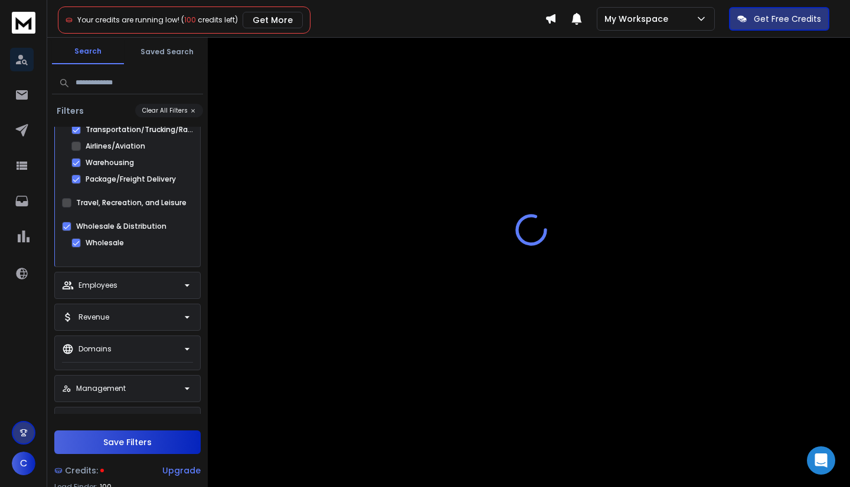
click at [89, 225] on label "Wholesale & Distribution" at bounding box center [121, 226] width 90 height 9
click at [71, 225] on Distribution "Wholesale & Distribution" at bounding box center [66, 226] width 9 height 9
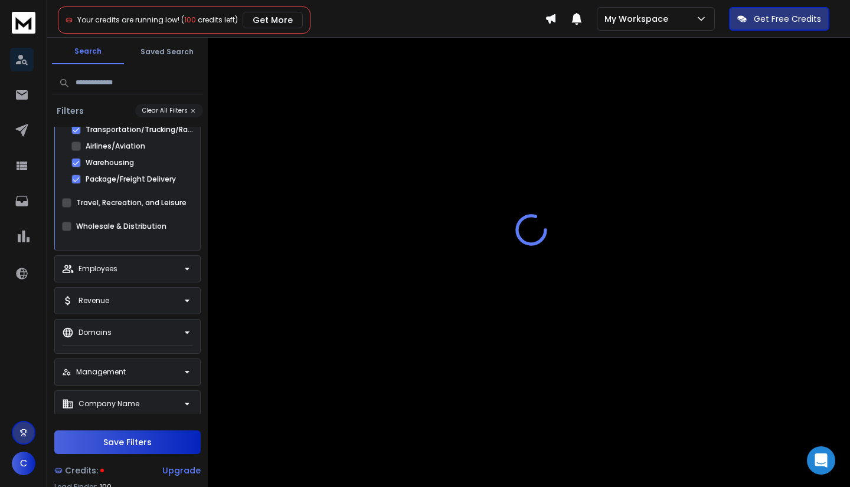
scroll to position [1584, 0]
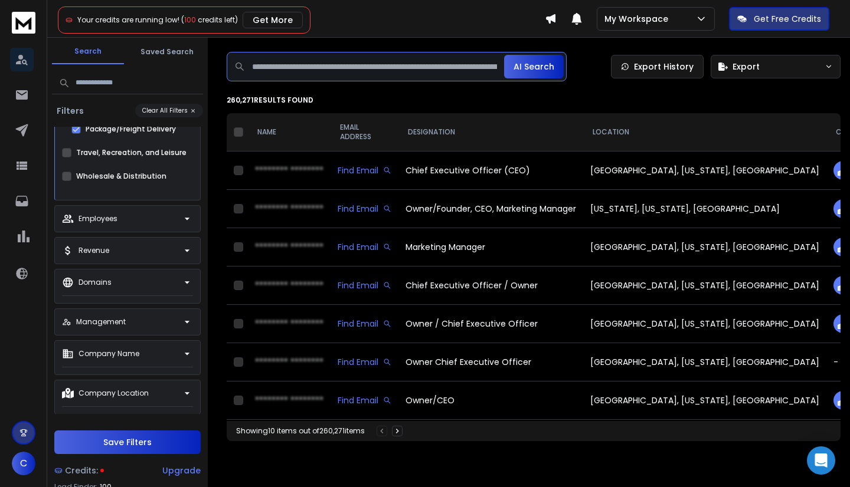
click at [185, 218] on icon at bounding box center [187, 219] width 5 height 2
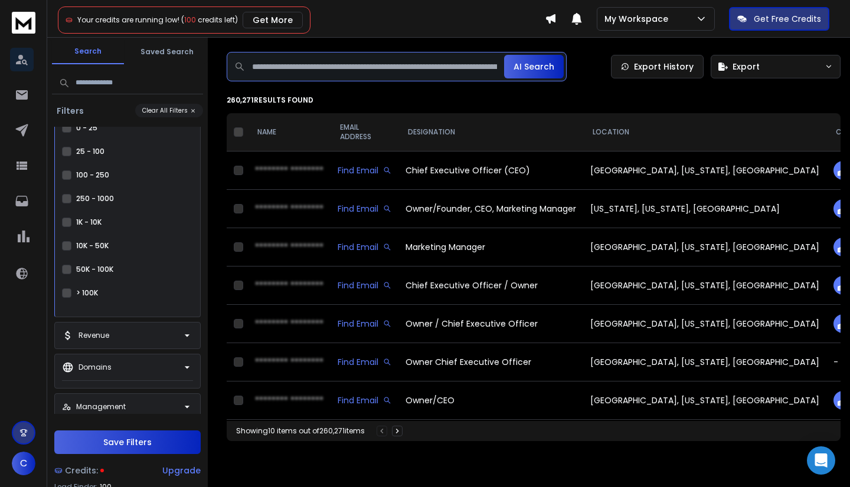
scroll to position [1643, 0]
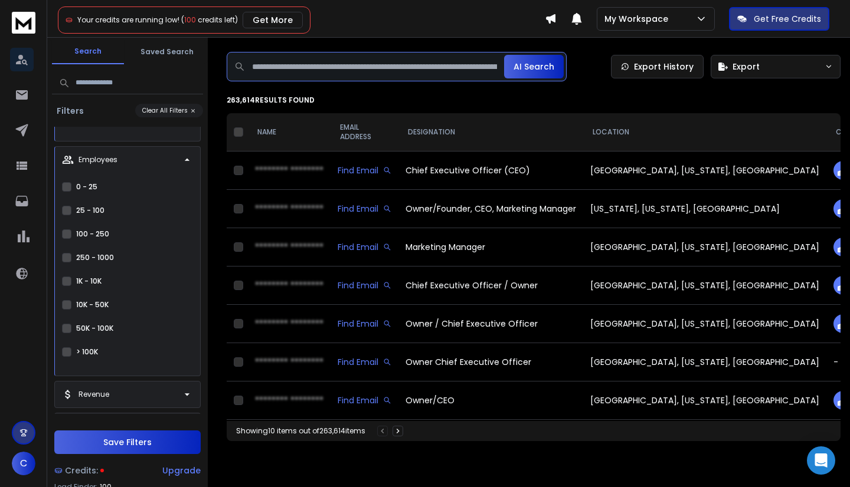
click at [66, 192] on div "0 - 25" at bounding box center [127, 187] width 131 height 24
click at [65, 189] on 25 "0 - 25" at bounding box center [66, 186] width 9 height 9
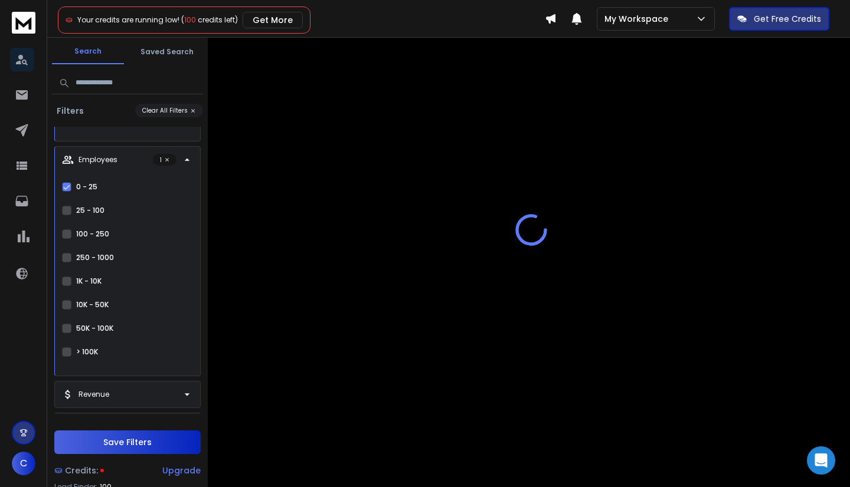
click at [70, 211] on 100 "25 - 100" at bounding box center [66, 210] width 9 height 9
click at [73, 235] on div "100 - 250" at bounding box center [127, 234] width 131 height 9
click at [67, 235] on 250 "100 - 250" at bounding box center [66, 234] width 9 height 9
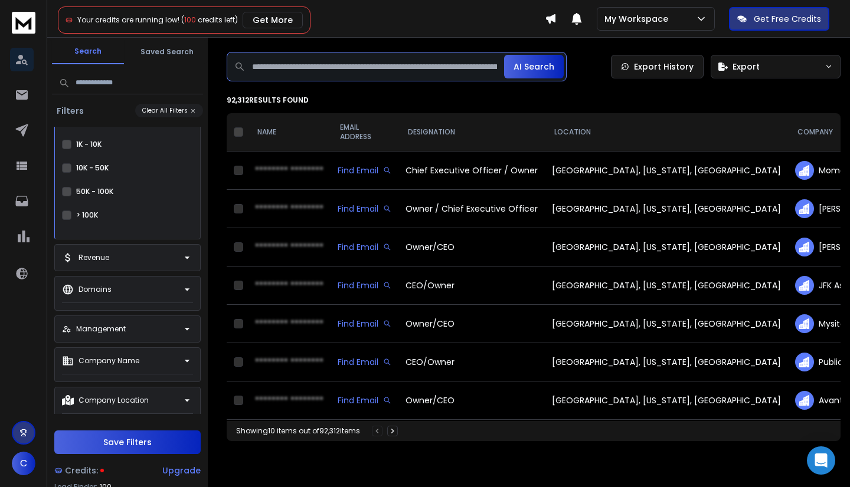
scroll to position [1787, 0]
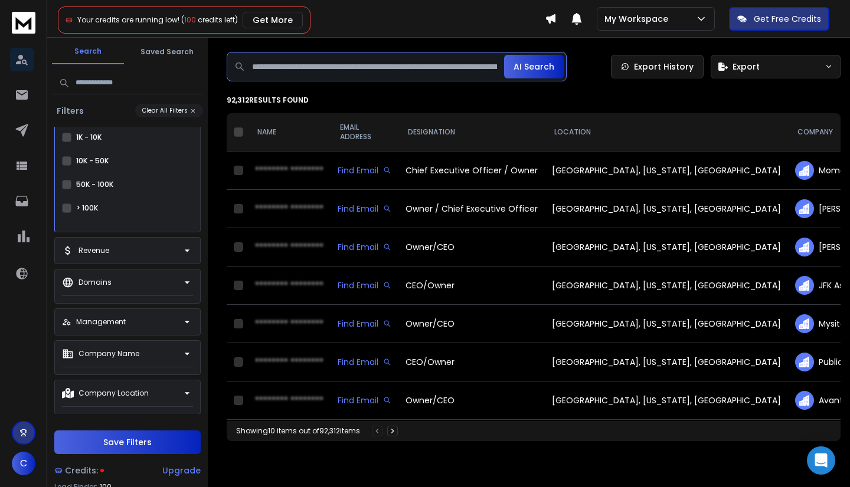
click at [179, 258] on div "Revenue" at bounding box center [127, 250] width 146 height 27
click at [181, 252] on icon at bounding box center [187, 251] width 12 height 12
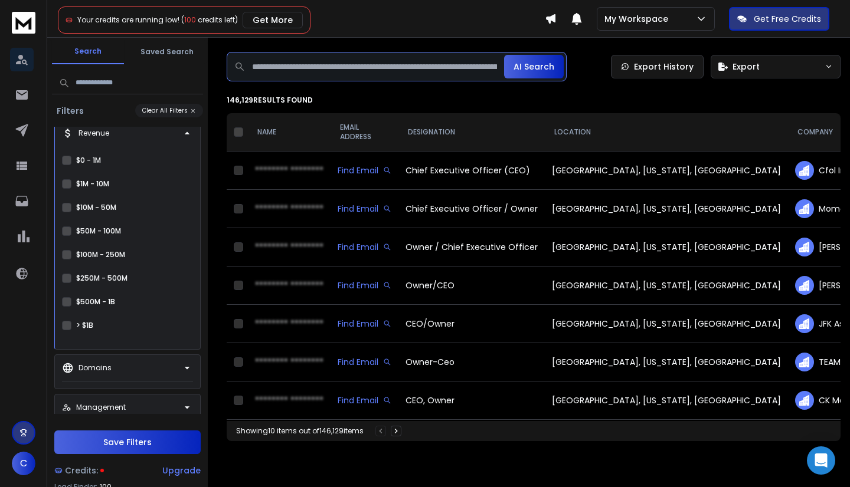
scroll to position [1905, 0]
click at [68, 163] on 1M "$0 - 1M" at bounding box center [66, 159] width 9 height 9
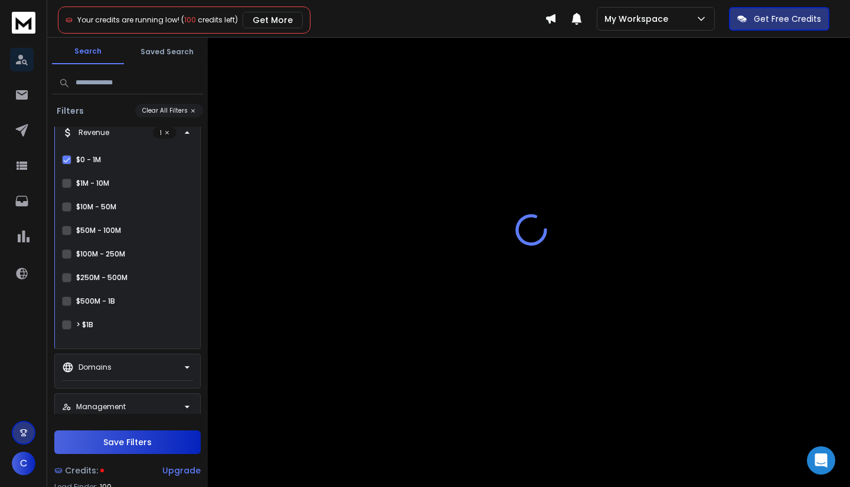
click at [66, 188] on div "$1M - 10M" at bounding box center [127, 184] width 131 height 24
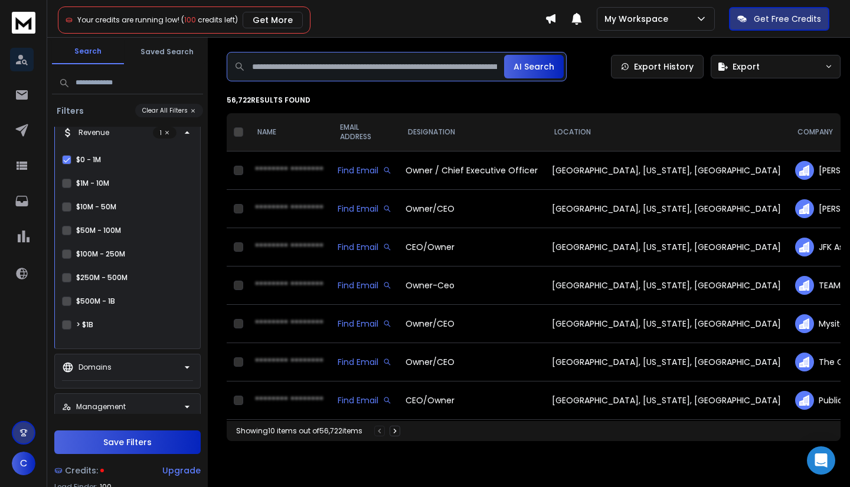
click at [69, 187] on 10M "$1M - 10M" at bounding box center [66, 183] width 9 height 9
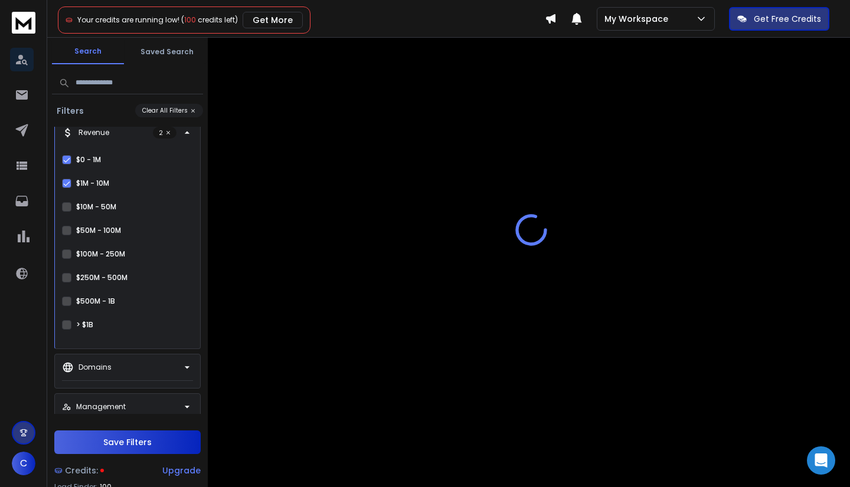
click at [68, 207] on 50M "$10M - 50M" at bounding box center [66, 206] width 9 height 9
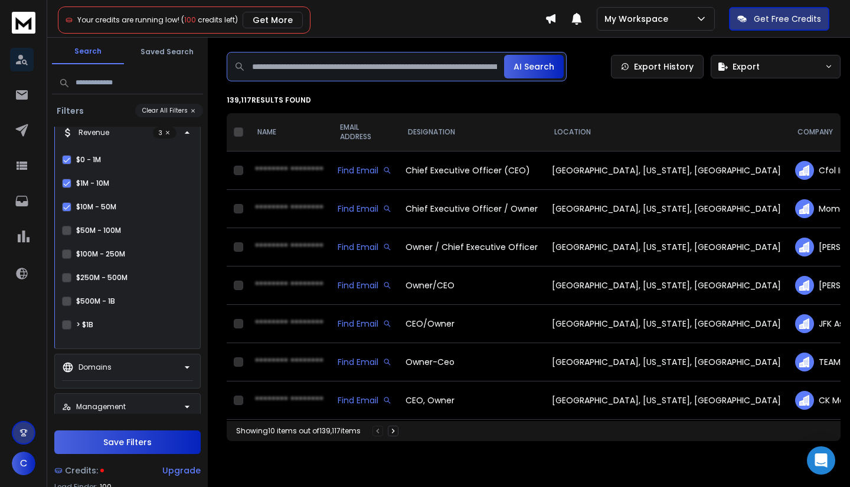
click at [181, 133] on icon at bounding box center [187, 133] width 12 height 12
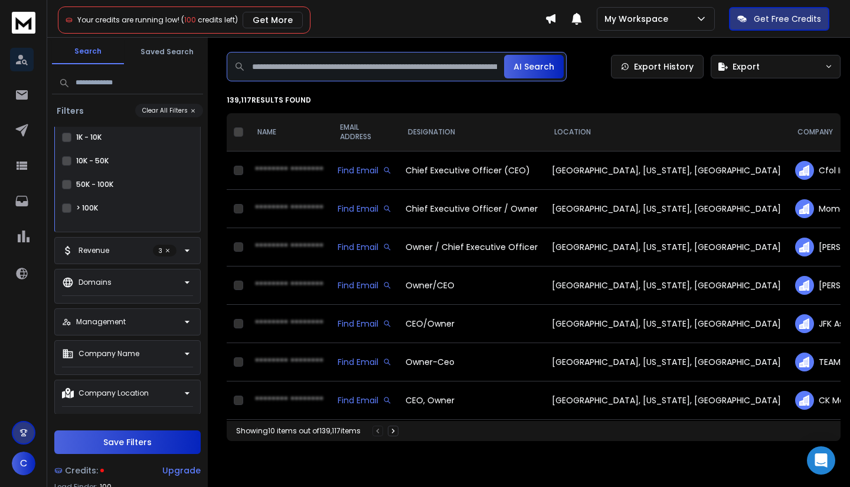
scroll to position [12, 0]
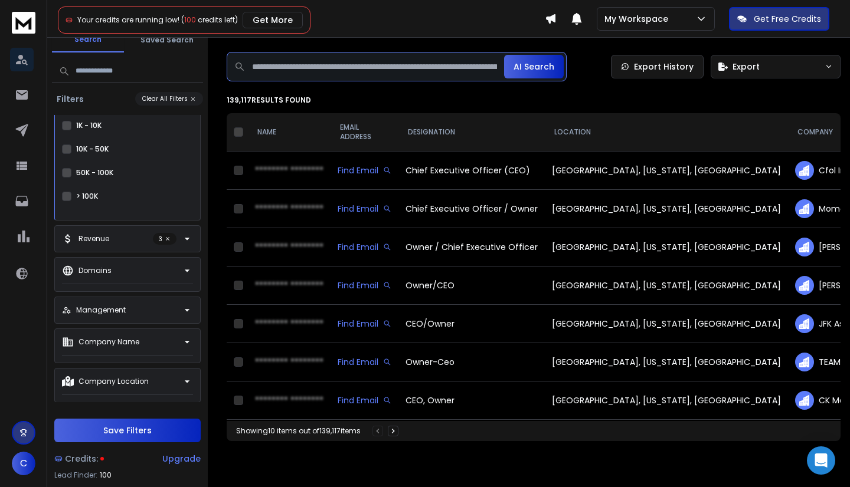
click at [184, 271] on icon at bounding box center [187, 271] width 12 height 12
click at [79, 265] on input at bounding box center [127, 259] width 131 height 24
drag, startPoint x: 96, startPoint y: 260, endPoint x: 104, endPoint y: 261, distance: 7.8
click at [99, 260] on input at bounding box center [127, 259] width 131 height 24
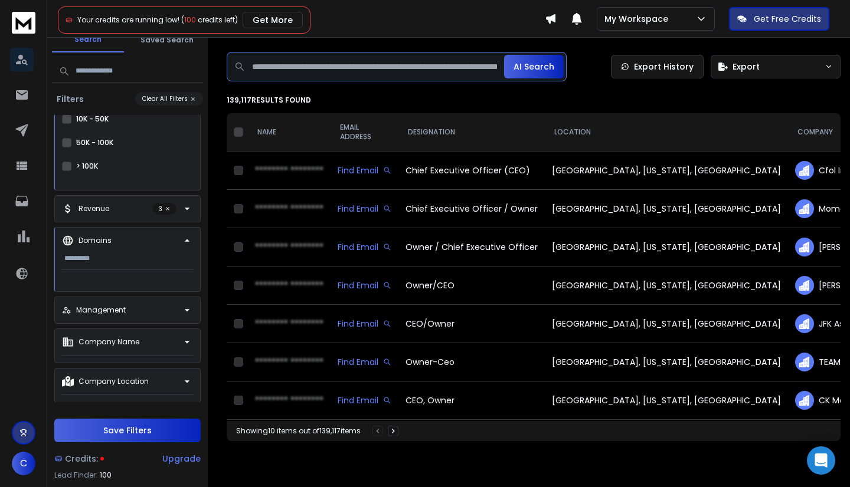
click at [94, 257] on input at bounding box center [127, 259] width 131 height 24
click at [148, 264] on input at bounding box center [127, 259] width 131 height 24
click at [119, 237] on div "Domains" at bounding box center [127, 241] width 131 height 12
click at [172, 308] on div "Management" at bounding box center [127, 310] width 131 height 12
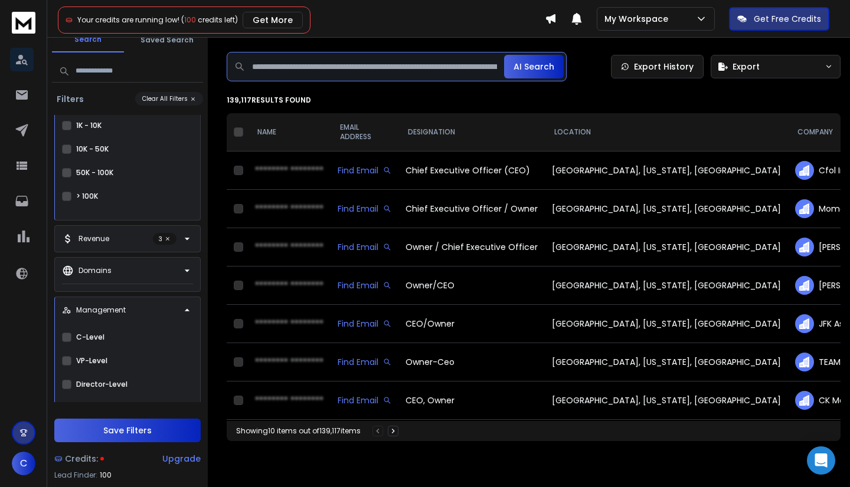
scroll to position [1817, 0]
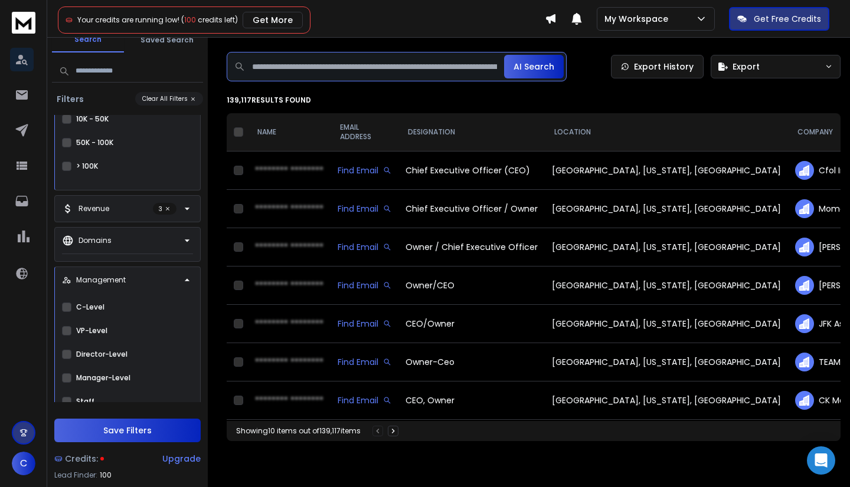
click at [173, 273] on div "Management C-Level VP-Level Director-Level Manager-Level Staff Other" at bounding box center [127, 358] width 146 height 183
click at [185, 279] on icon at bounding box center [187, 280] width 5 height 2
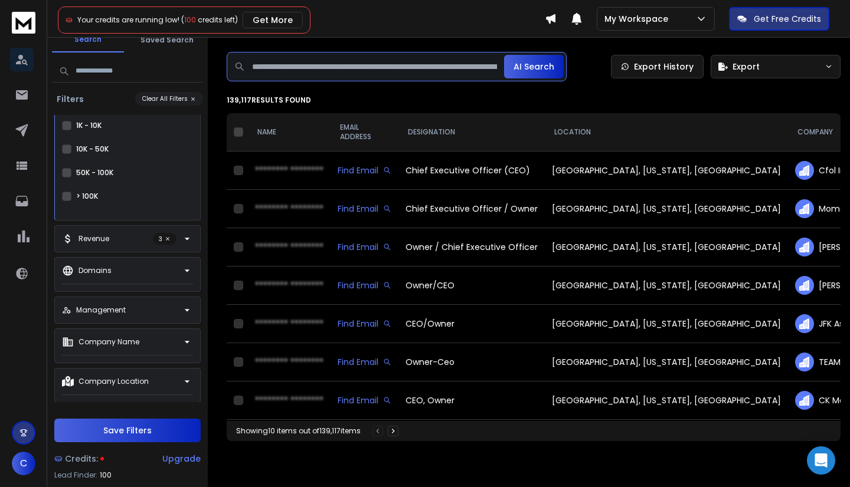
click at [181, 346] on icon at bounding box center [187, 342] width 12 height 12
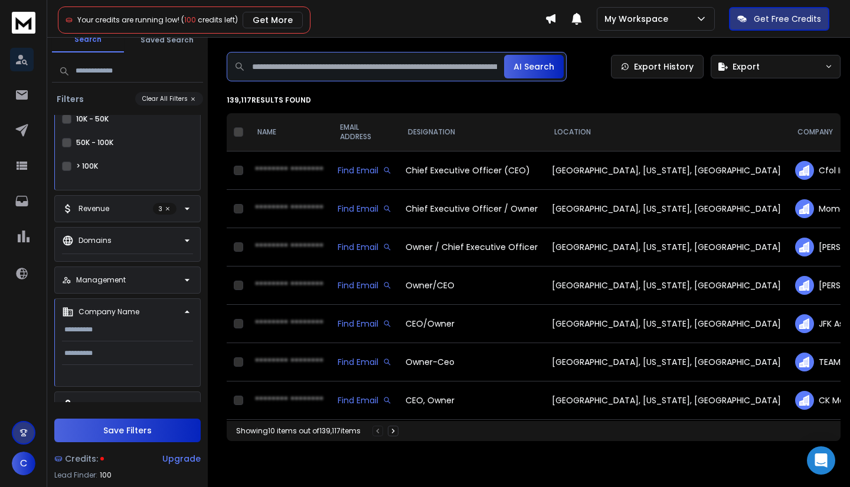
click at [181, 317] on icon at bounding box center [187, 312] width 12 height 12
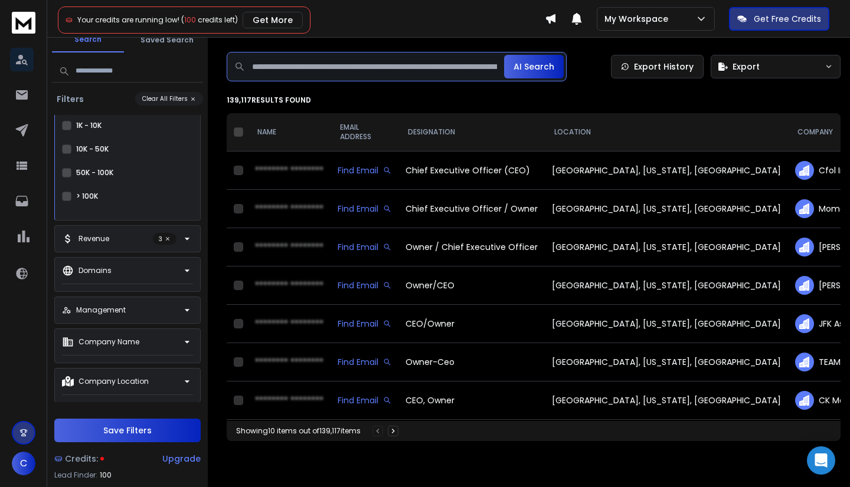
click at [125, 433] on button "Save Filters" at bounding box center [127, 431] width 146 height 24
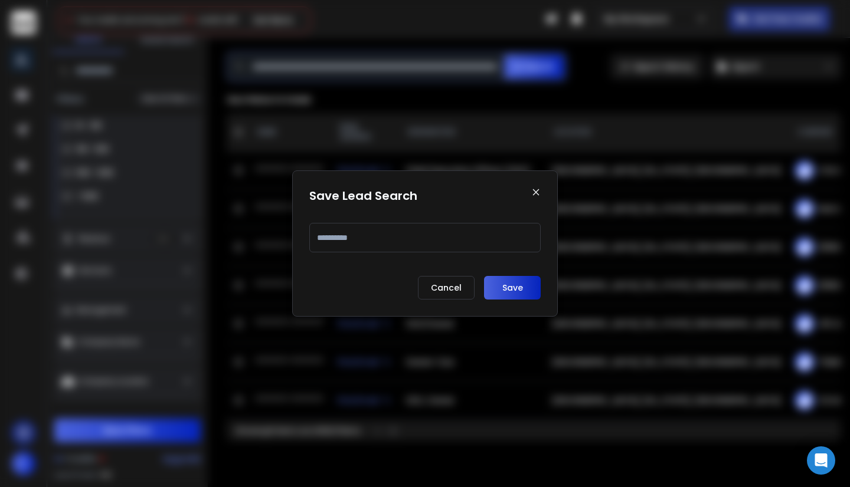
click at [348, 247] on input at bounding box center [424, 238] width 231 height 30
type input "**********"
click at [519, 297] on button "Save" at bounding box center [512, 288] width 57 height 24
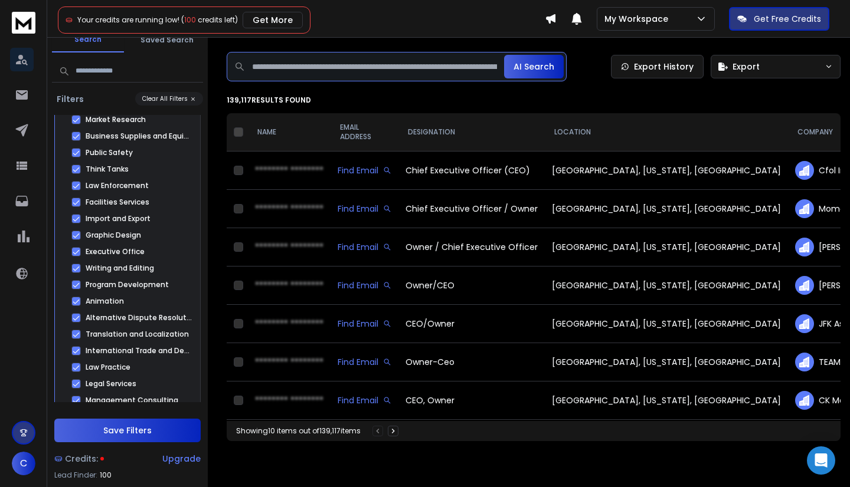
scroll to position [0, 0]
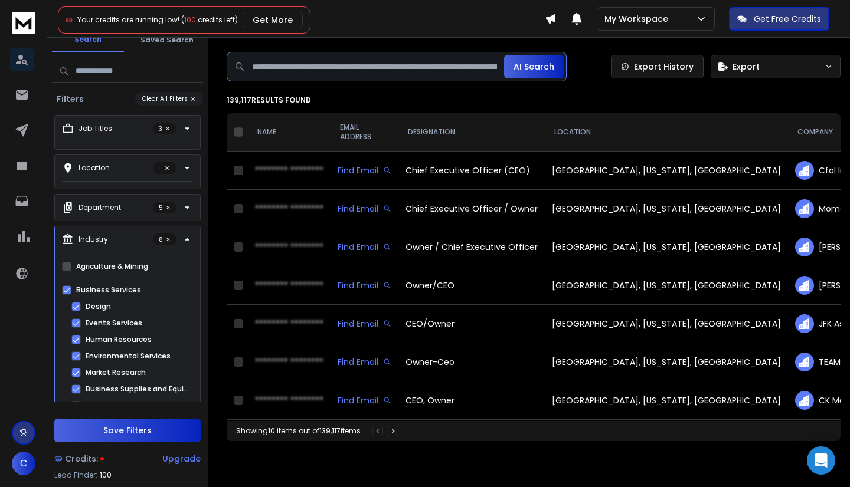
click at [181, 241] on icon at bounding box center [187, 240] width 12 height 12
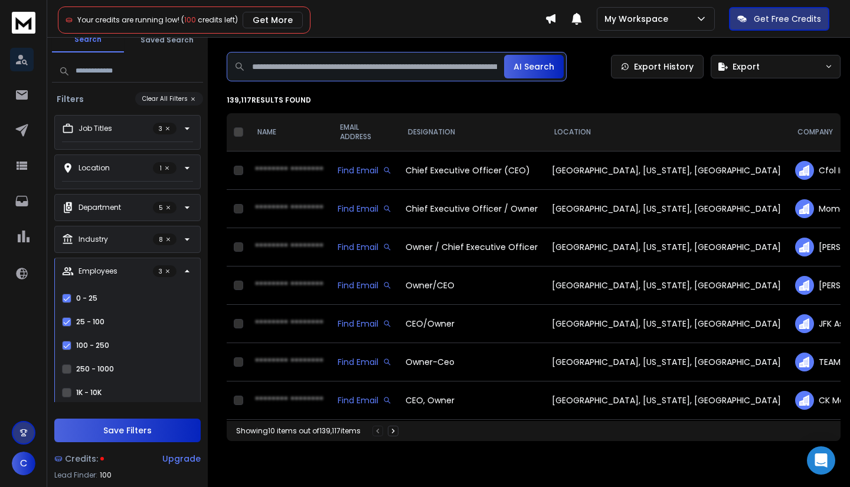
click at [185, 272] on icon at bounding box center [187, 271] width 5 height 2
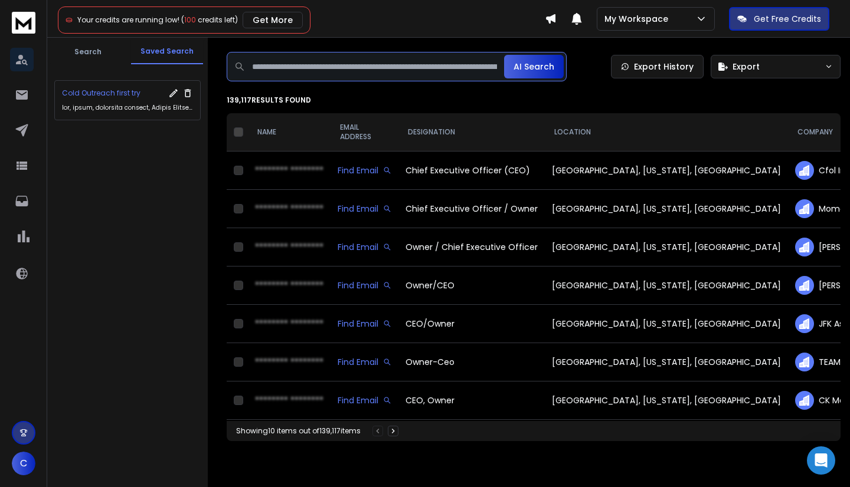
click at [164, 52] on button "Saved Search" at bounding box center [167, 52] width 72 height 25
click at [133, 104] on p at bounding box center [127, 107] width 131 height 9
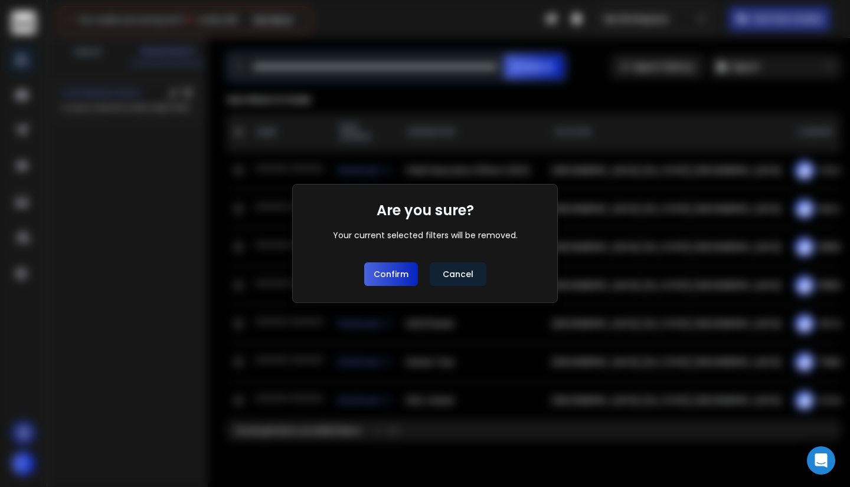
click at [464, 277] on button "Cancel" at bounding box center [458, 275] width 57 height 24
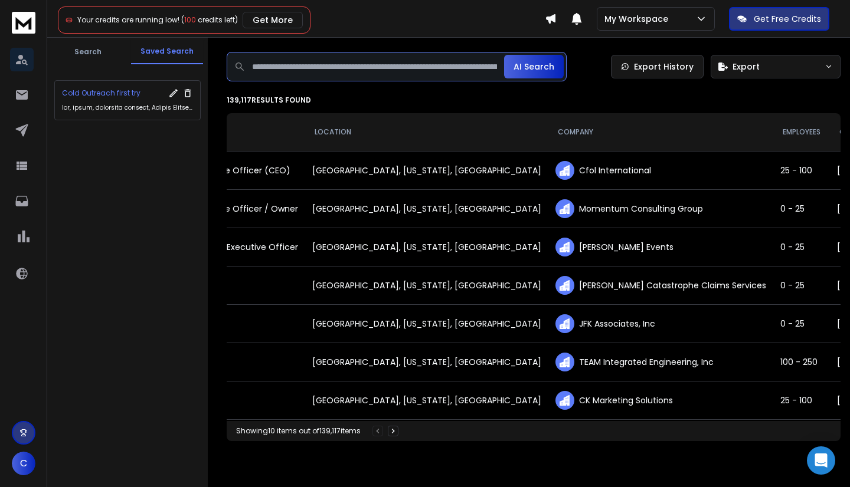
scroll to position [0, 248]
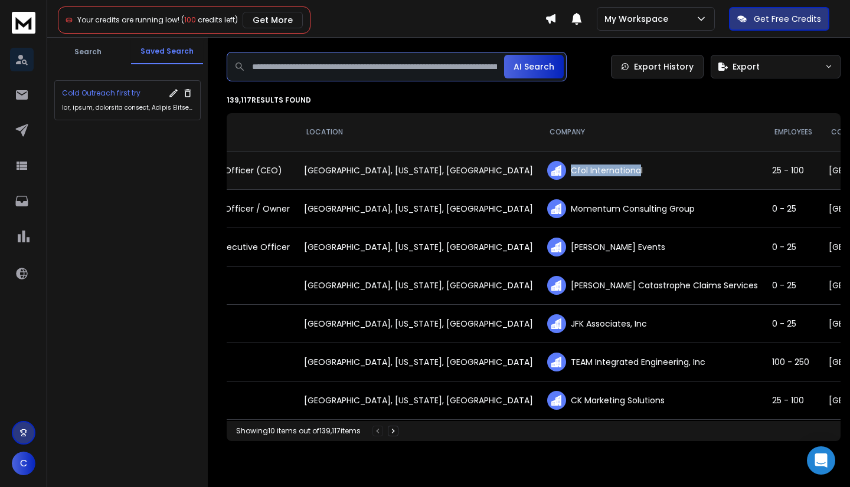
drag, startPoint x: 601, startPoint y: 171, endPoint x: 579, endPoint y: 174, distance: 21.5
click at [579, 174] on div "Cfol International" at bounding box center [652, 170] width 211 height 19
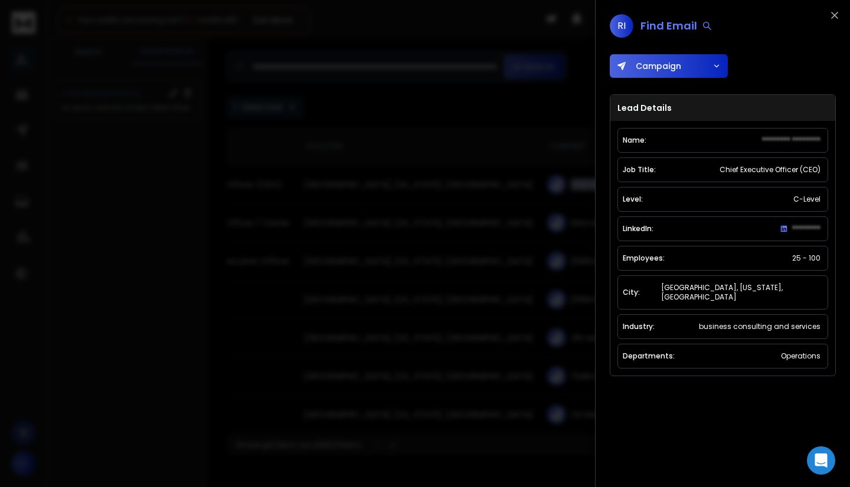
click at [731, 169] on div "Chief Executive Officer (CEO)" at bounding box center [770, 170] width 106 height 14
drag, startPoint x: 719, startPoint y: 191, endPoint x: 710, endPoint y: 215, distance: 25.4
click at [719, 192] on div "Level: C-Level" at bounding box center [722, 199] width 211 height 25
click at [695, 250] on div "Employees: 25 - 100" at bounding box center [722, 258] width 211 height 25
drag, startPoint x: 694, startPoint y: 285, endPoint x: 698, endPoint y: 312, distance: 26.9
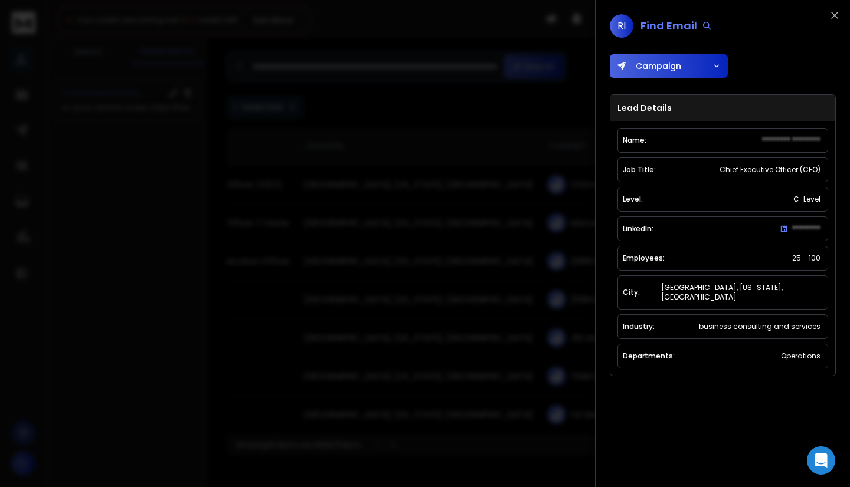
click at [694, 288] on div "City: [GEOGRAPHIC_DATA], [US_STATE], [GEOGRAPHIC_DATA]" at bounding box center [722, 293] width 211 height 34
click at [697, 328] on div "Industry: business consulting and services" at bounding box center [722, 327] width 211 height 25
drag, startPoint x: 717, startPoint y: 420, endPoint x: 718, endPoint y: 414, distance: 6.6
click at [717, 418] on div "Multi Select Table Sheet RI Find Email Campaign Lead Details Name: ******** ***…" at bounding box center [722, 243] width 255 height 487
click at [528, 150] on div at bounding box center [425, 243] width 850 height 487
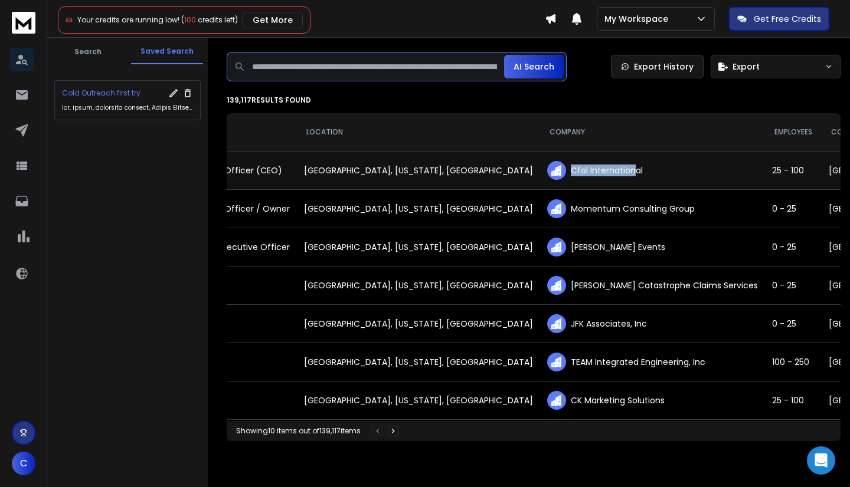
drag, startPoint x: 589, startPoint y: 176, endPoint x: 578, endPoint y: 173, distance: 12.3
click at [578, 173] on div "Cfol International" at bounding box center [652, 170] width 211 height 19
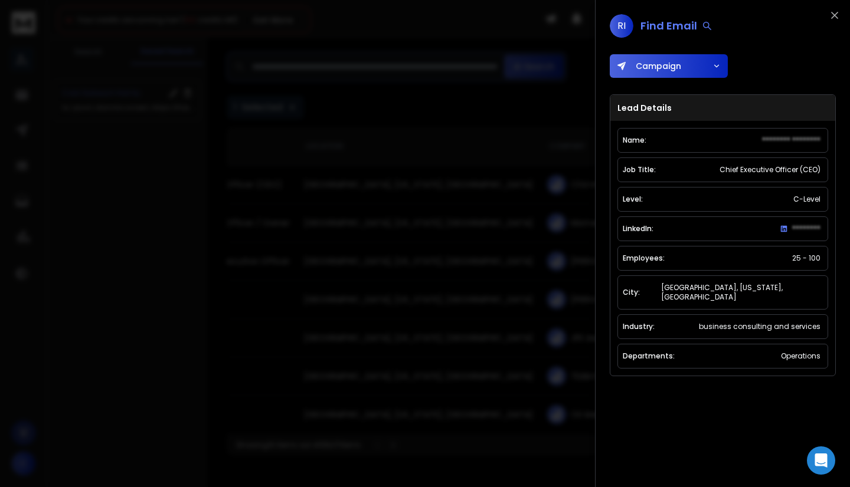
click at [589, 379] on div at bounding box center [425, 243] width 850 height 487
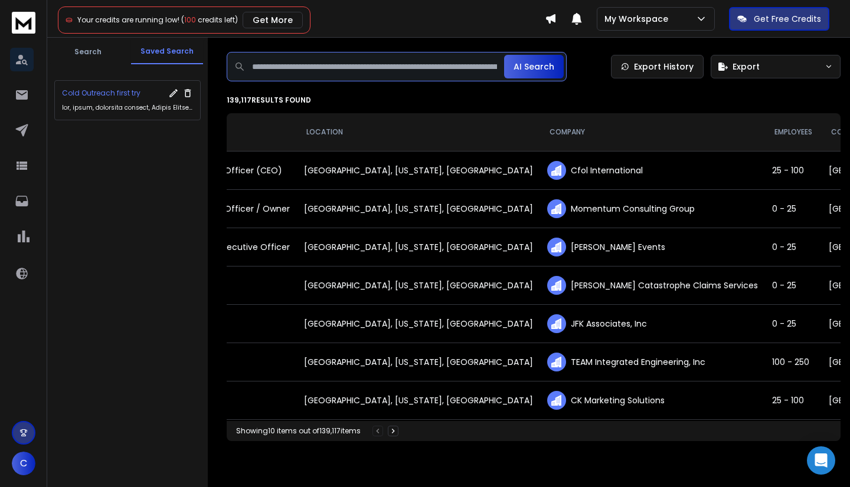
drag, startPoint x: 560, startPoint y: 172, endPoint x: 474, endPoint y: 466, distance: 306.2
click at [471, 468] on div "NAME EMAIL ADDRESS DESIGNATION LOCATION COMPANY EMPLOYEES COMPANY LOCATION INDU…" at bounding box center [534, 292] width 614 height 359
click at [176, 90] on icon at bounding box center [173, 93] width 8 height 8
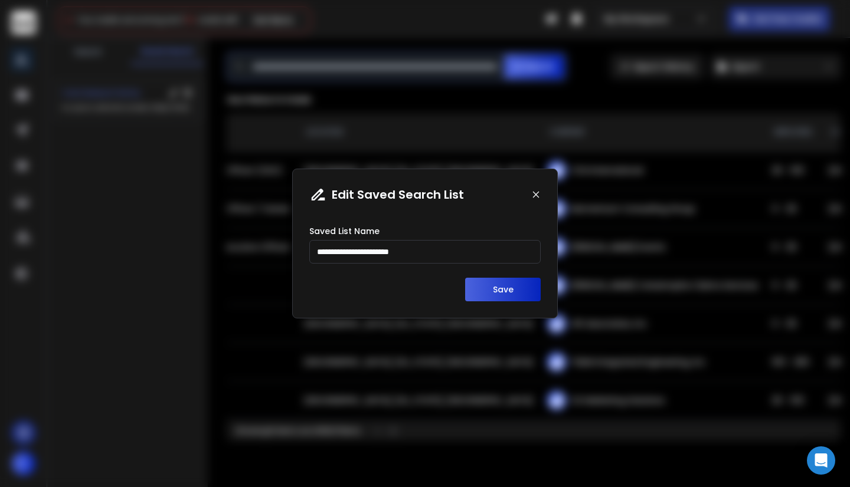
click at [538, 194] on icon at bounding box center [535, 194] width 9 height 9
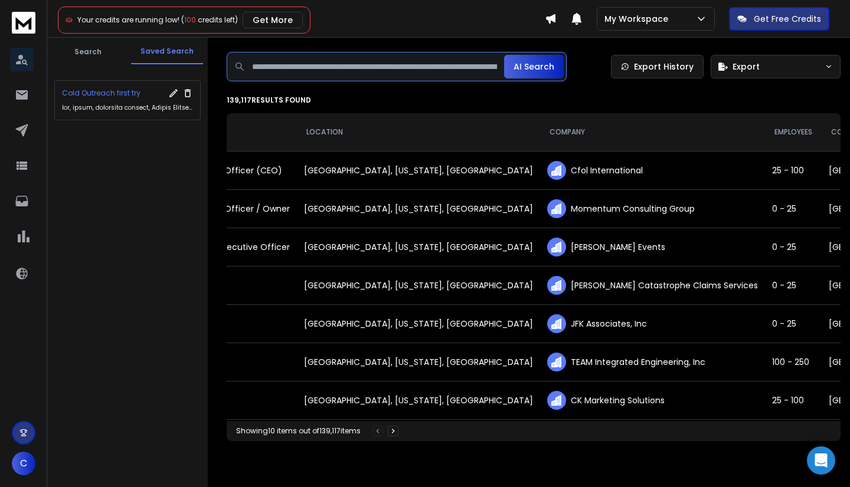
click at [80, 100] on button "Cold Outreach first try" at bounding box center [127, 100] width 146 height 40
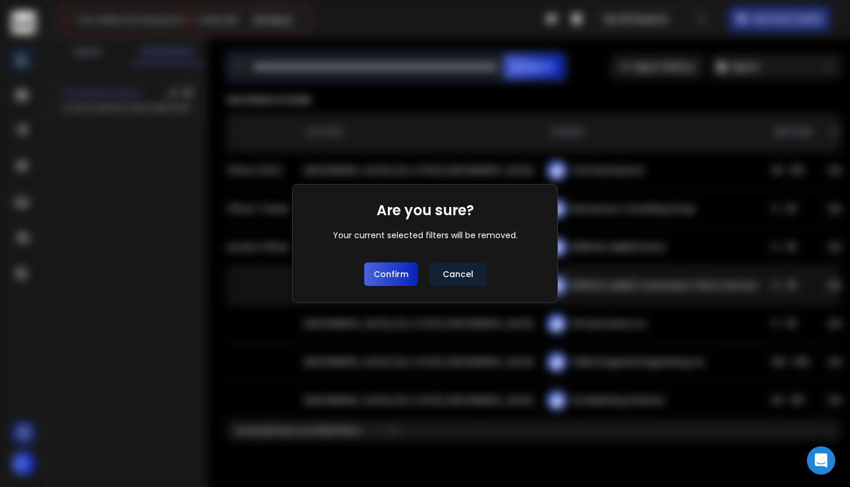
drag, startPoint x: 451, startPoint y: 279, endPoint x: 389, endPoint y: 267, distance: 63.7
click at [452, 277] on button "Cancel" at bounding box center [458, 275] width 57 height 24
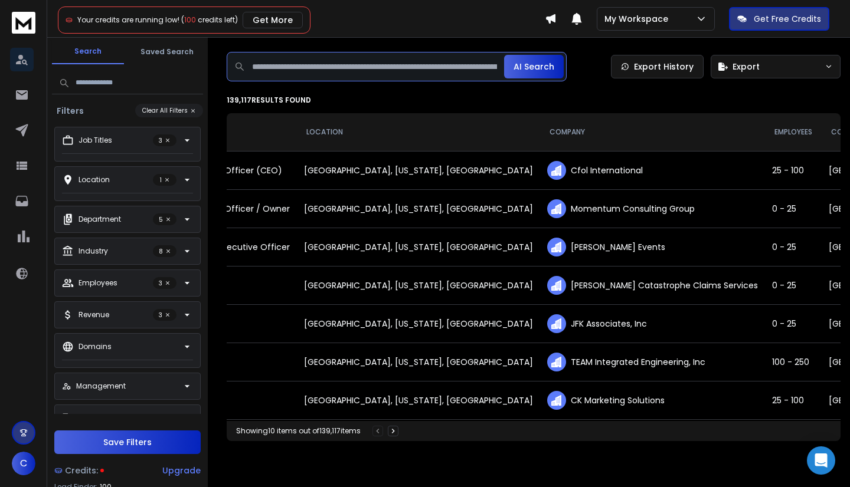
click at [96, 57] on button "Search" at bounding box center [88, 52] width 72 height 25
click at [182, 254] on icon at bounding box center [187, 251] width 12 height 12
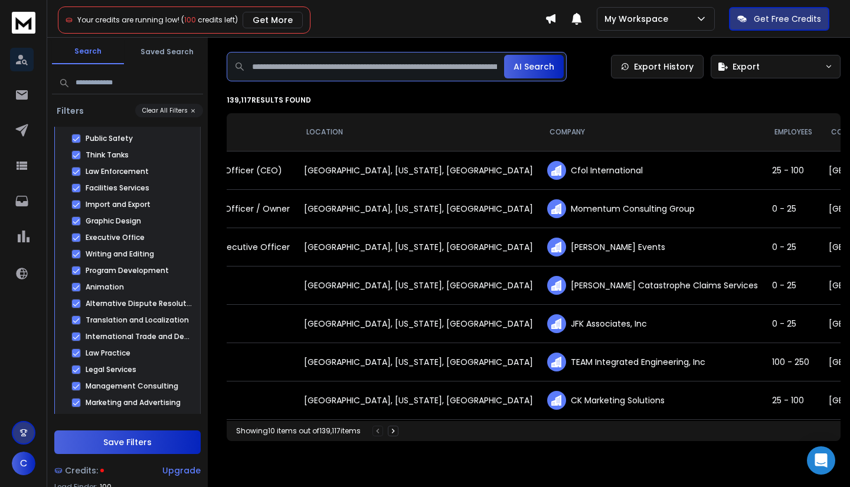
scroll to position [59, 0]
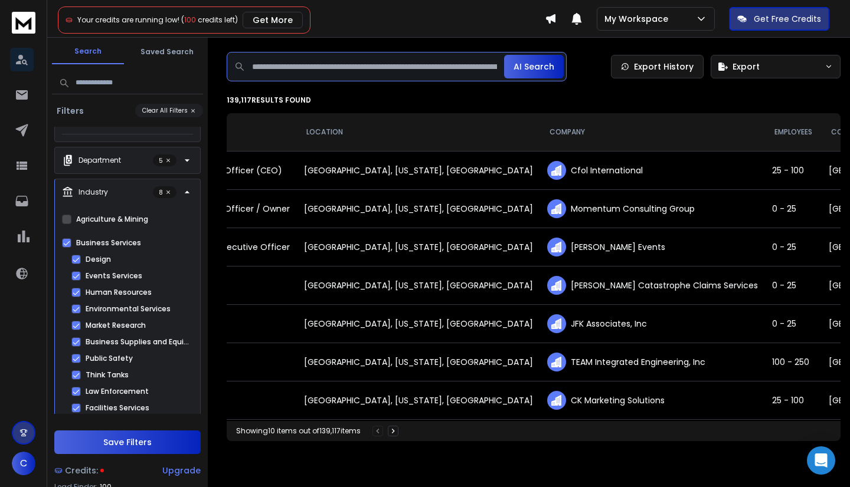
click at [69, 246] on Services "Business Services" at bounding box center [66, 242] width 9 height 9
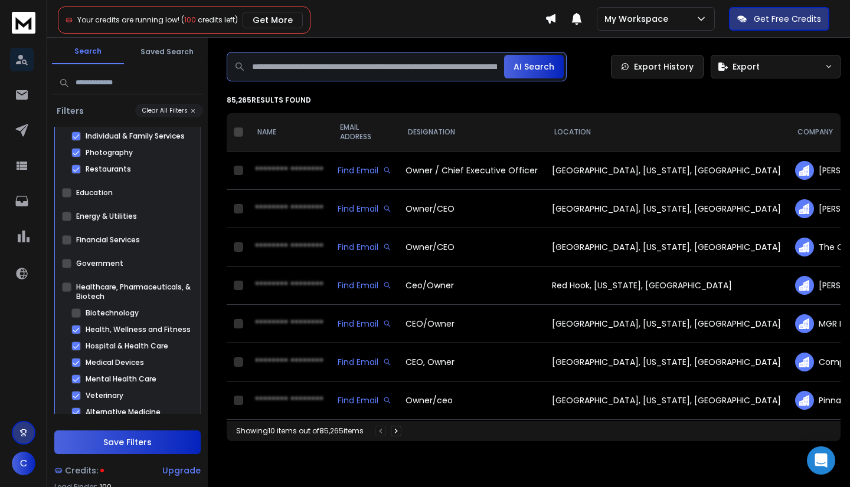
scroll to position [295, 0]
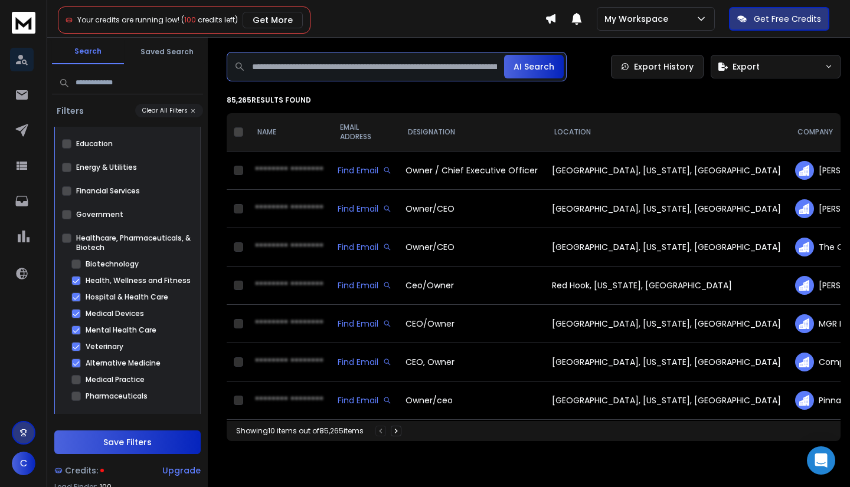
click at [66, 241] on Biotech "Healthcare, Pharmaceuticals, & Biotech" at bounding box center [66, 238] width 9 height 9
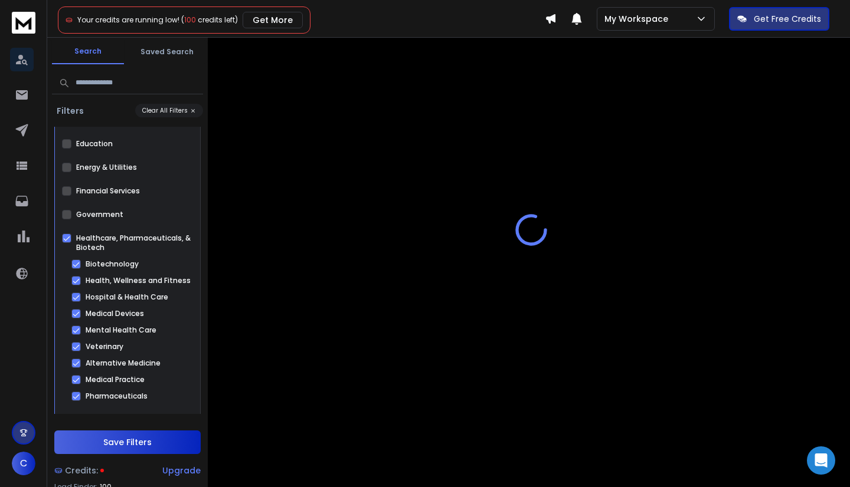
click at [67, 241] on Biotech "Healthcare, Pharmaceuticals, & Biotech" at bounding box center [66, 238] width 9 height 9
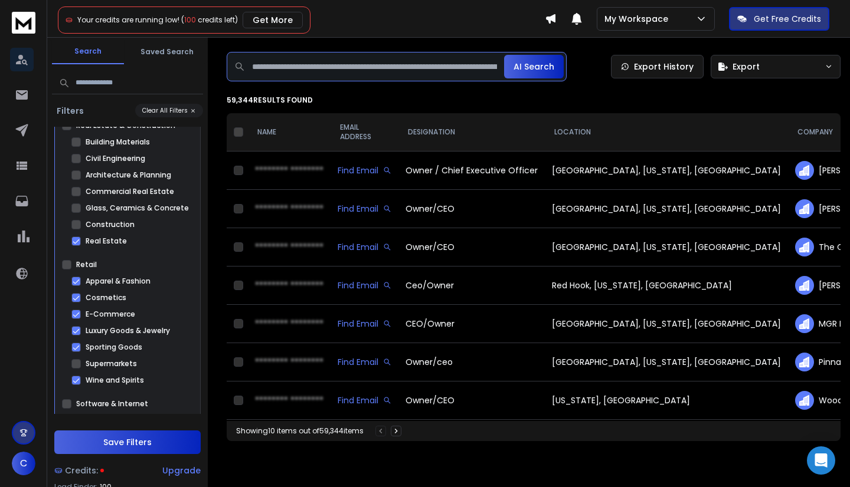
scroll to position [590, 0]
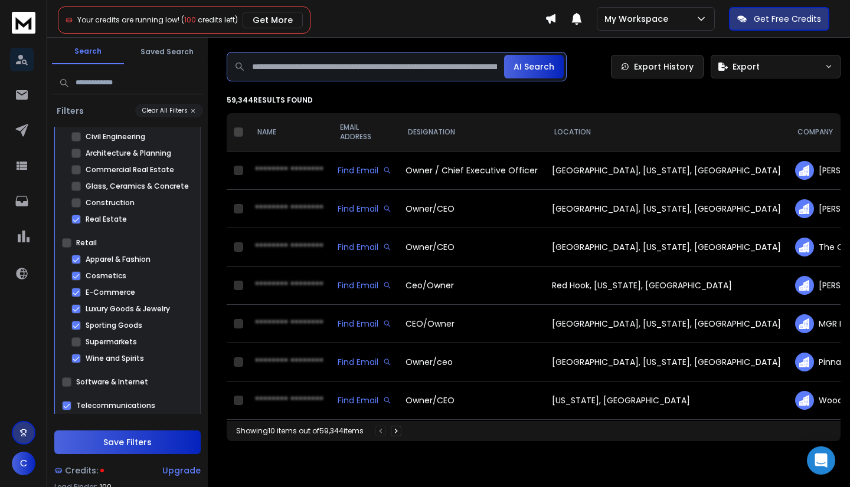
click at [77, 359] on Spirits "Wine and Spirits" at bounding box center [75, 358] width 9 height 9
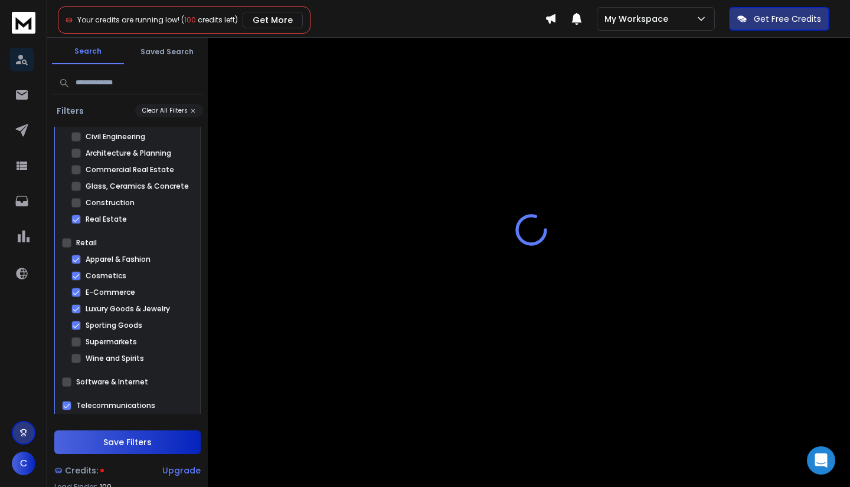
click at [77, 323] on Goods "Sporting Goods" at bounding box center [75, 325] width 9 height 9
click at [77, 308] on Jewelry "Luxury Goods & Jewelry" at bounding box center [75, 308] width 9 height 9
click at [77, 272] on button "Cosmetics" at bounding box center [75, 275] width 9 height 9
click at [78, 258] on Fashion "Apparel & Fashion" at bounding box center [75, 259] width 9 height 9
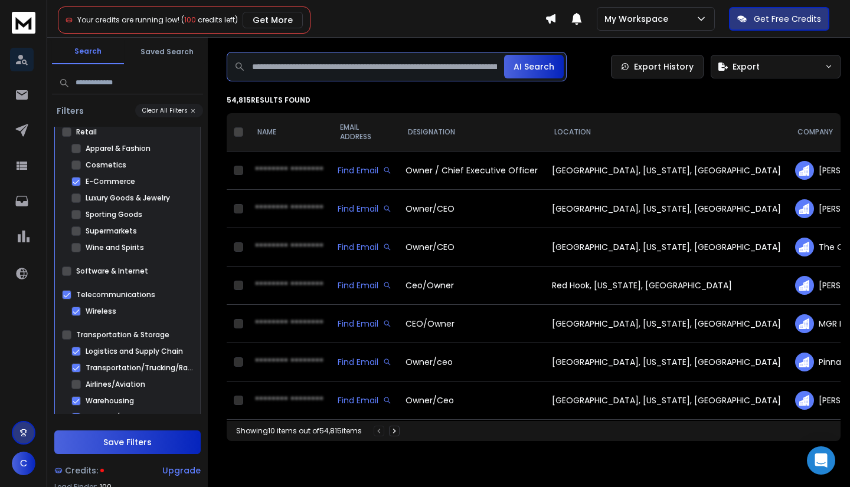
scroll to position [708, 0]
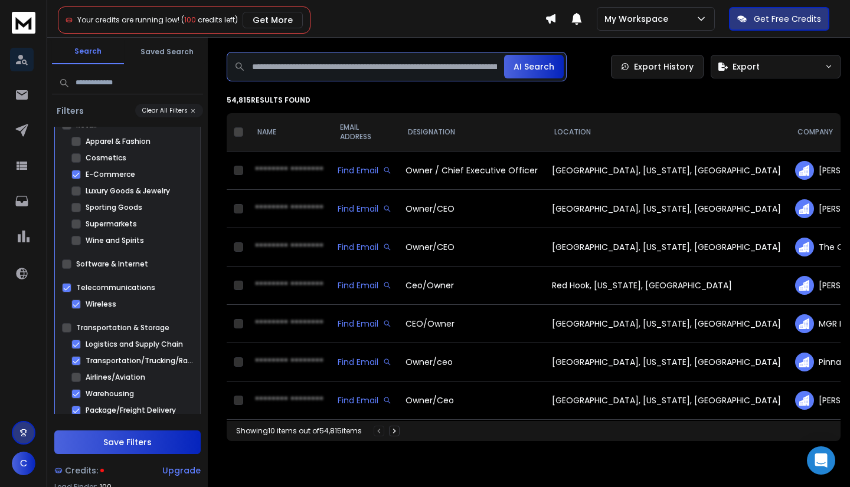
click at [68, 290] on button "Telecommunications" at bounding box center [66, 287] width 9 height 9
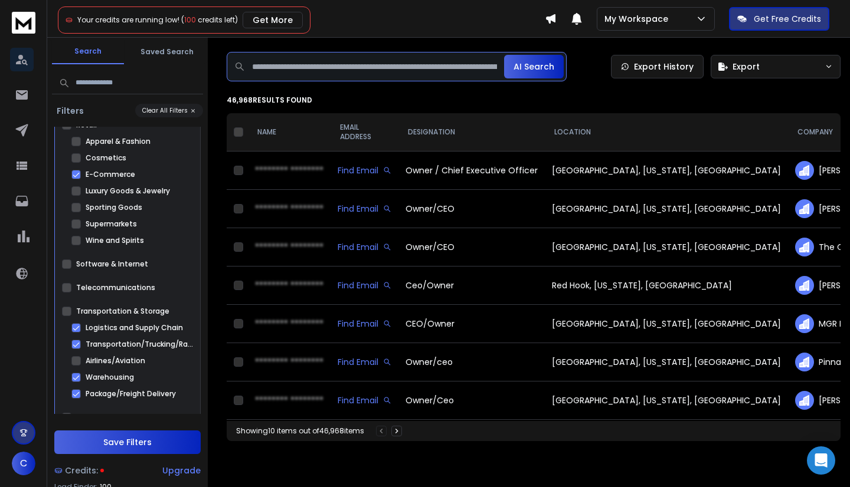
click at [68, 315] on Storage "Transportation & Storage" at bounding box center [66, 311] width 9 height 9
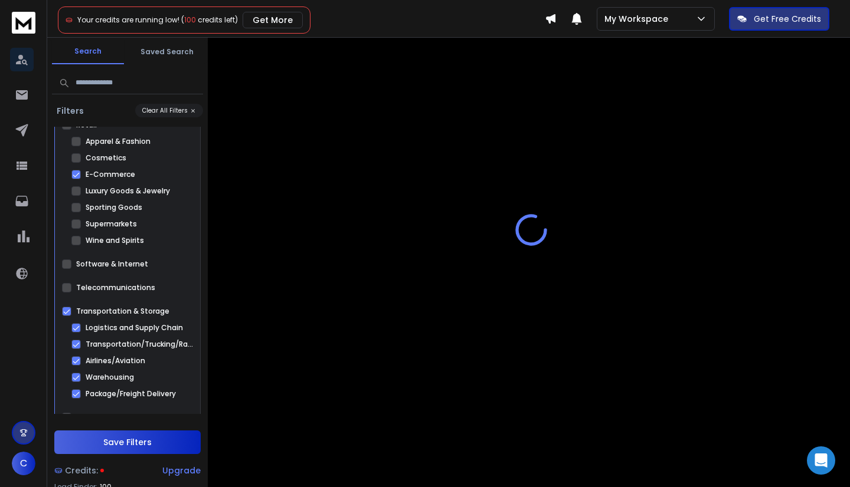
click at [68, 315] on Storage "Transportation & Storage" at bounding box center [66, 311] width 9 height 9
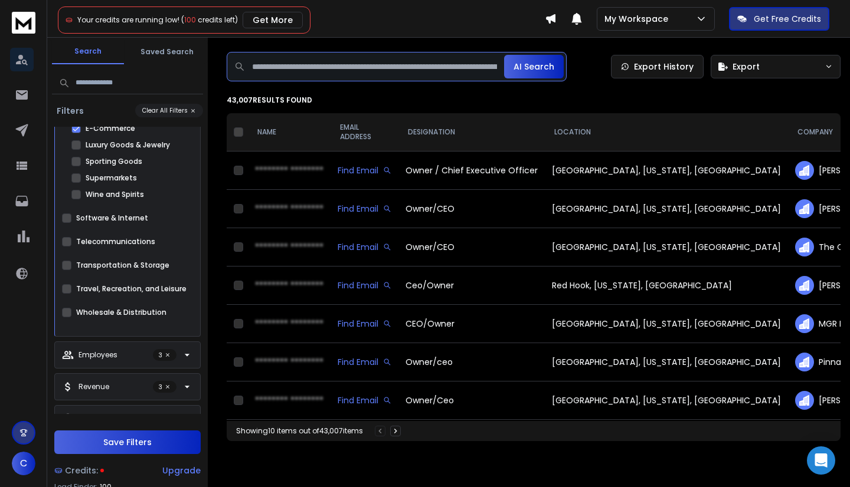
scroll to position [649, 0]
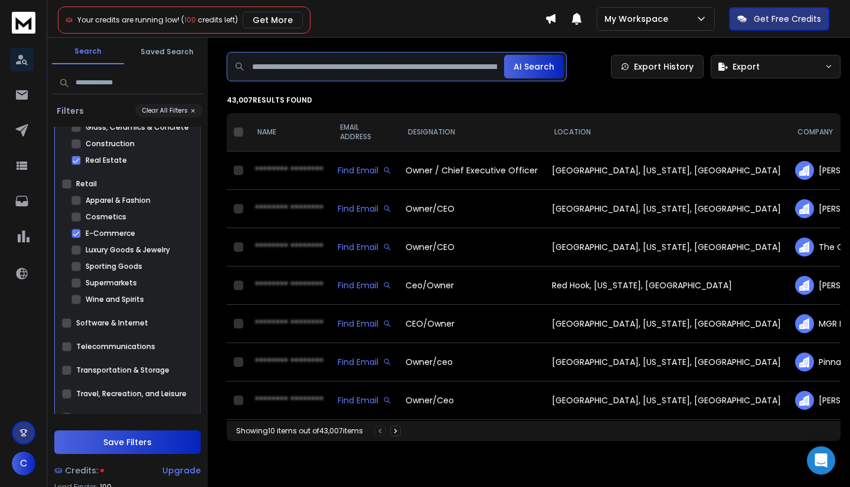
click at [73, 161] on Estate "Real Estate" at bounding box center [75, 160] width 9 height 9
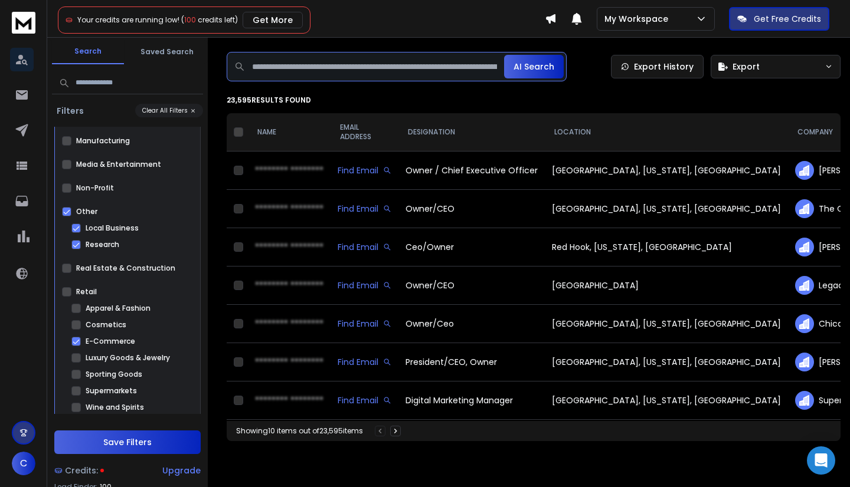
scroll to position [413, 0]
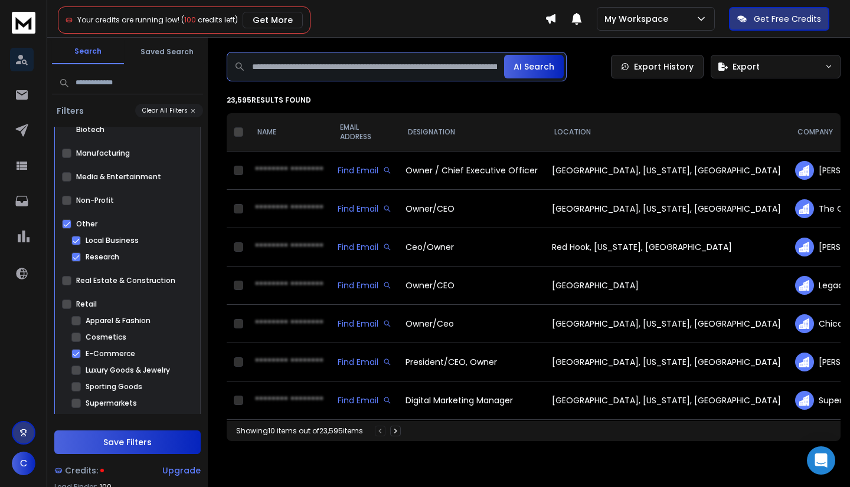
click at [67, 227] on button "Other" at bounding box center [66, 224] width 9 height 9
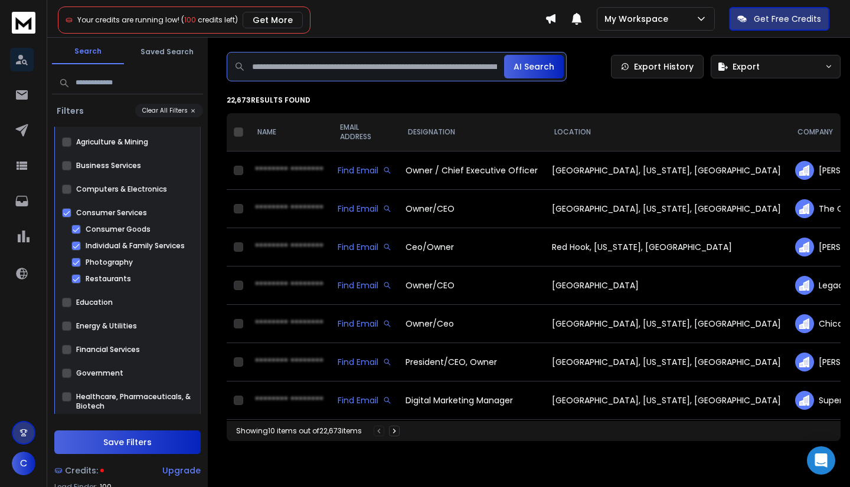
scroll to position [118, 0]
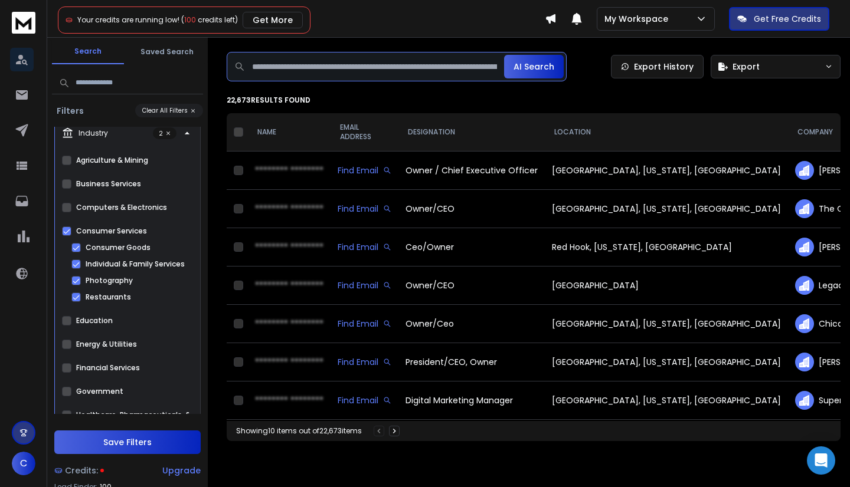
drag, startPoint x: 65, startPoint y: 234, endPoint x: 86, endPoint y: 234, distance: 20.7
click at [65, 234] on Services "Consumer Services" at bounding box center [66, 231] width 9 height 9
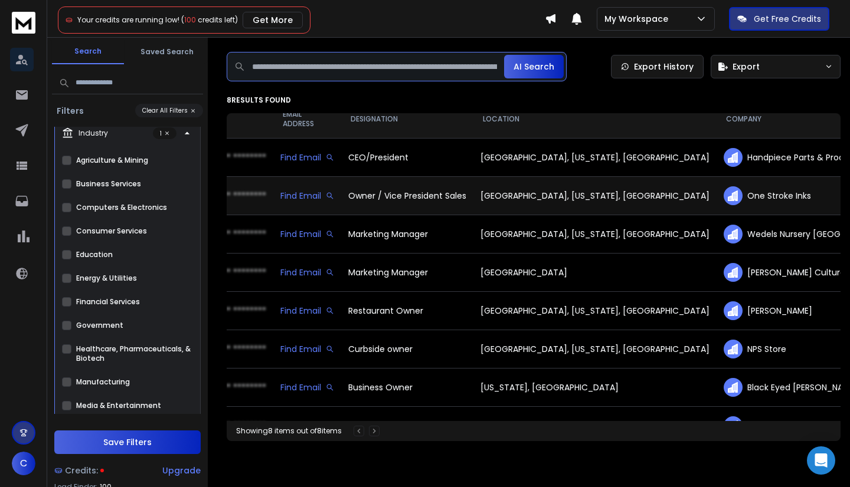
scroll to position [0, 57]
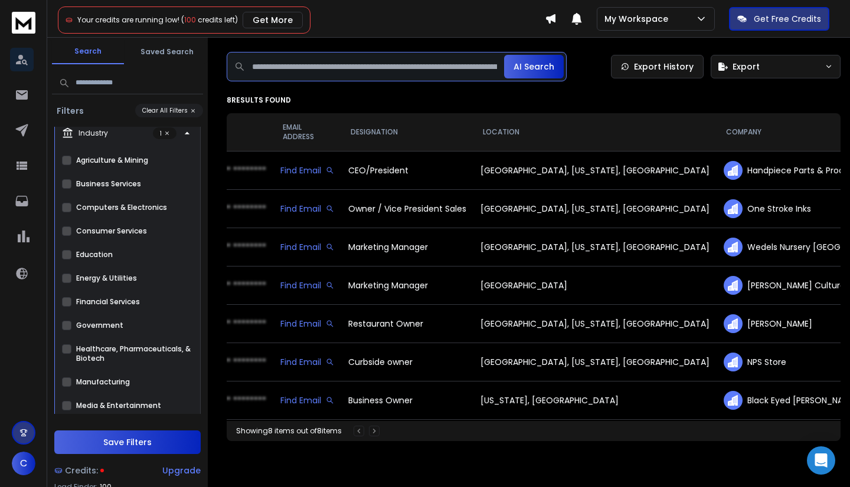
click at [727, 103] on p "8 results found" at bounding box center [534, 100] width 614 height 9
click at [190, 110] on icon at bounding box center [193, 111] width 6 height 6
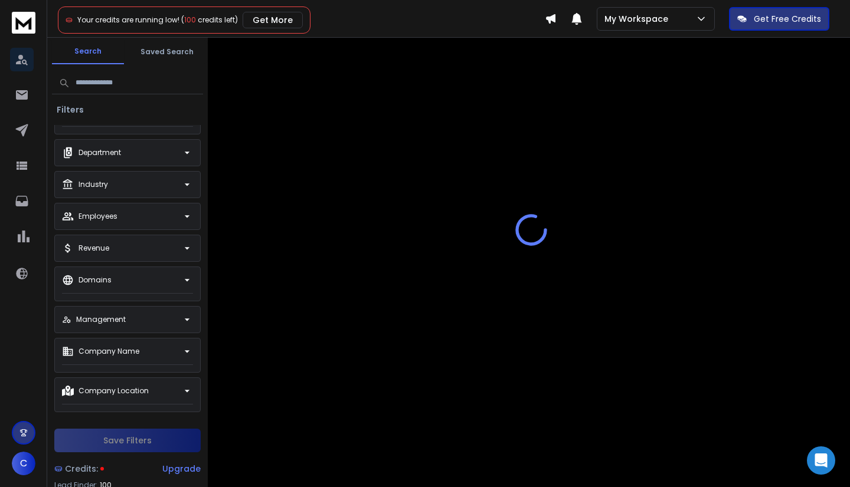
scroll to position [64, 0]
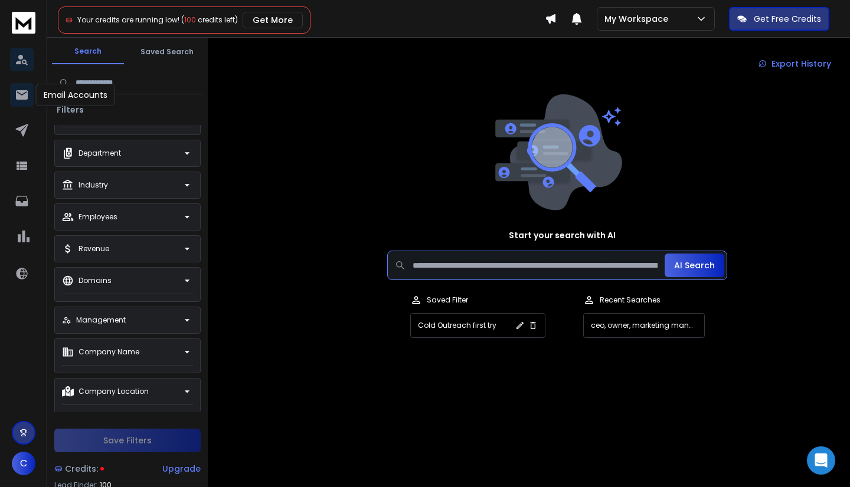
click at [24, 96] on icon at bounding box center [22, 94] width 12 height 9
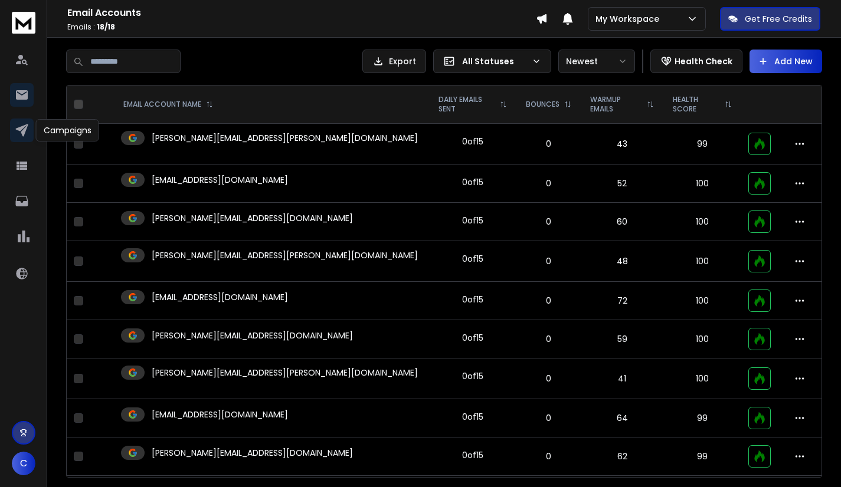
click at [27, 130] on icon at bounding box center [22, 130] width 14 height 14
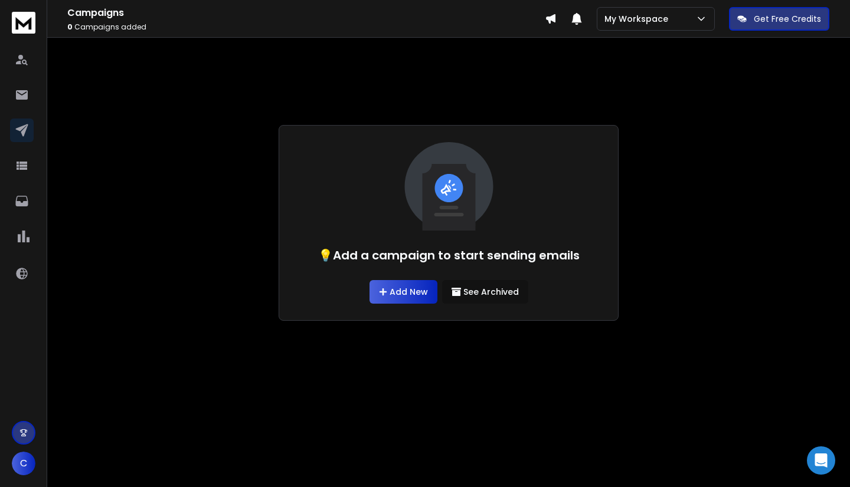
click at [385, 296] on icon at bounding box center [383, 292] width 8 height 8
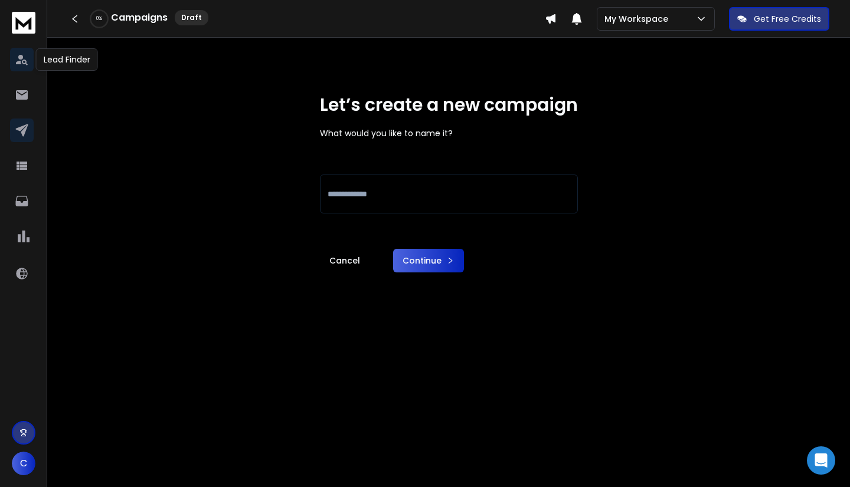
click at [31, 64] on link at bounding box center [22, 60] width 24 height 24
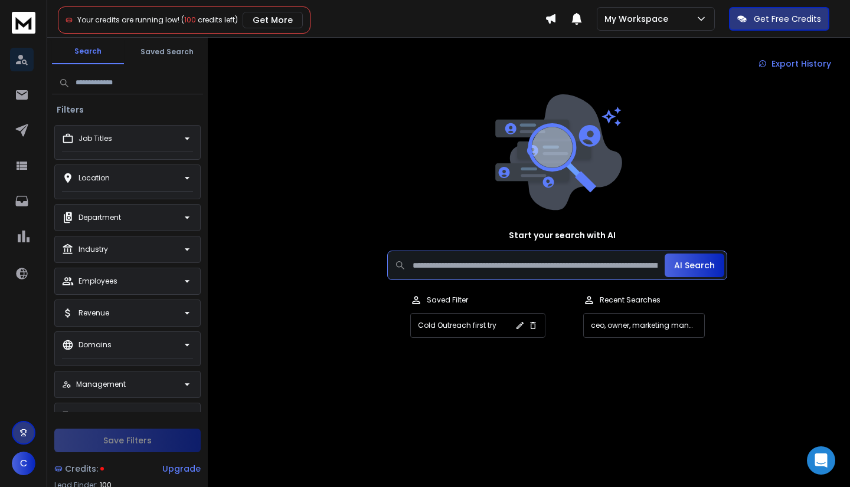
click at [433, 266] on textarea at bounding box center [534, 266] width 245 height 24
type textarea "*******"
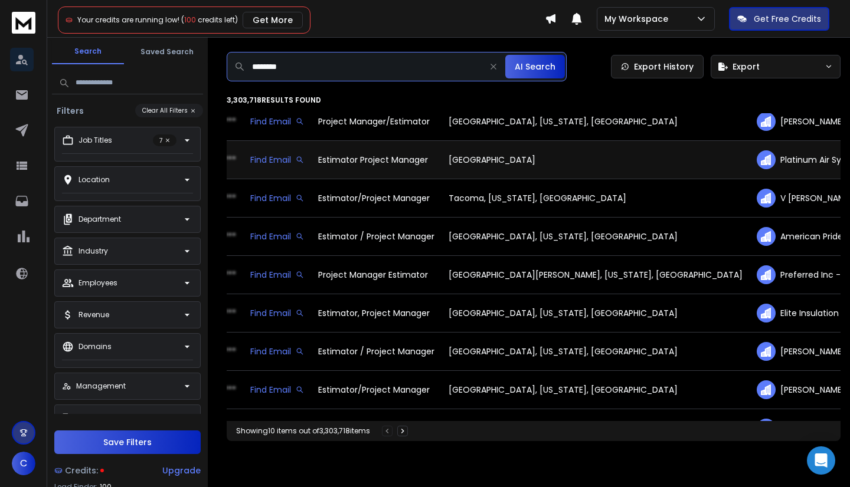
scroll to position [120, 87]
